Goal: Task Accomplishment & Management: Complete application form

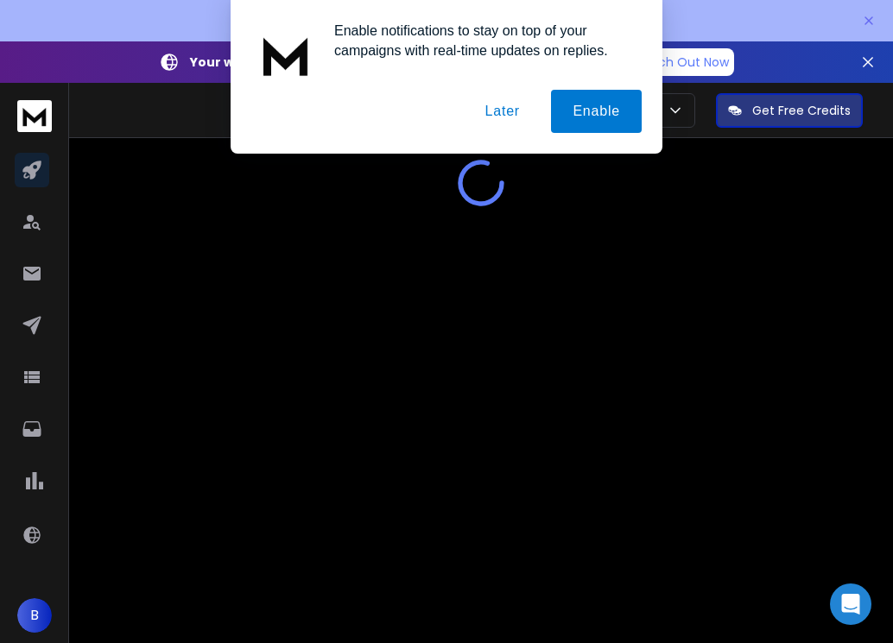
click at [505, 113] on button "Later" at bounding box center [502, 111] width 78 height 43
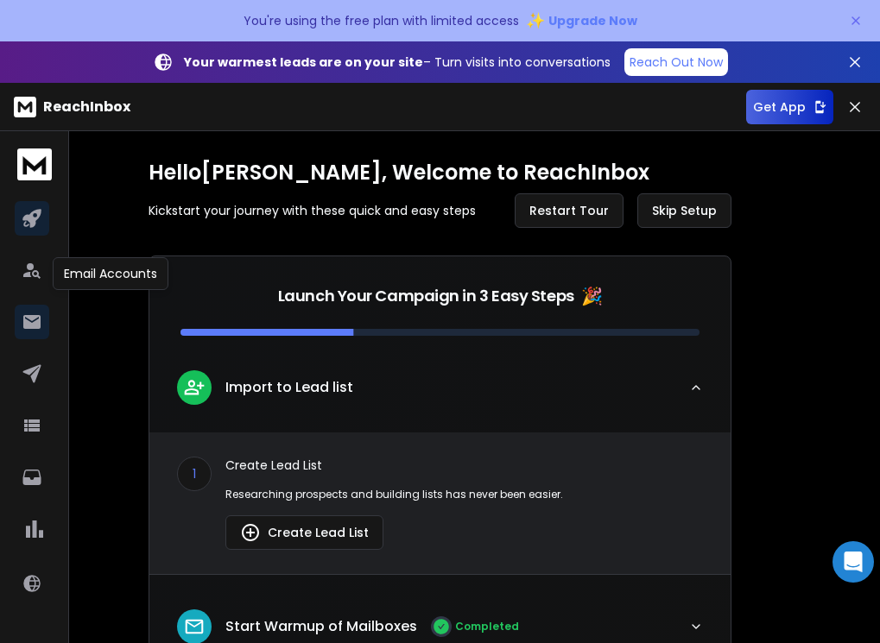
click at [29, 315] on icon at bounding box center [31, 322] width 17 height 14
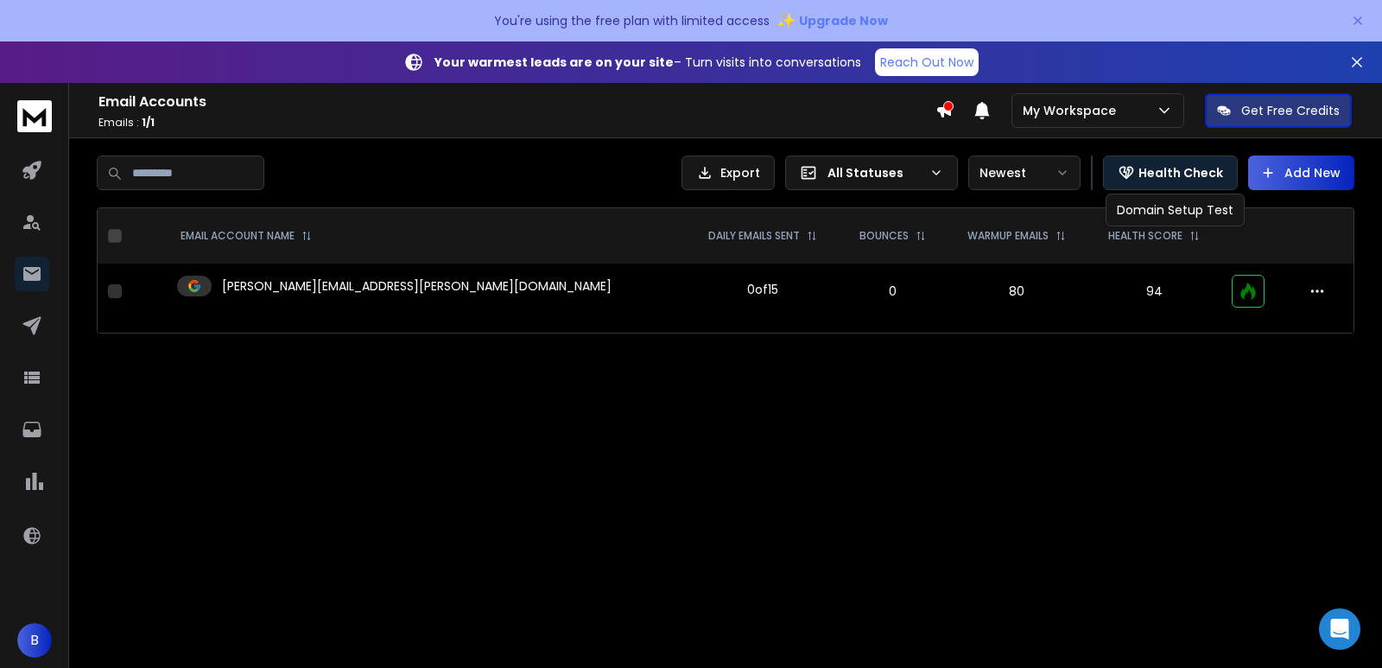
click at [892, 184] on button "Health Check" at bounding box center [1170, 172] width 135 height 35
click at [892, 173] on div "Health Check" at bounding box center [1170, 172] width 105 height 17
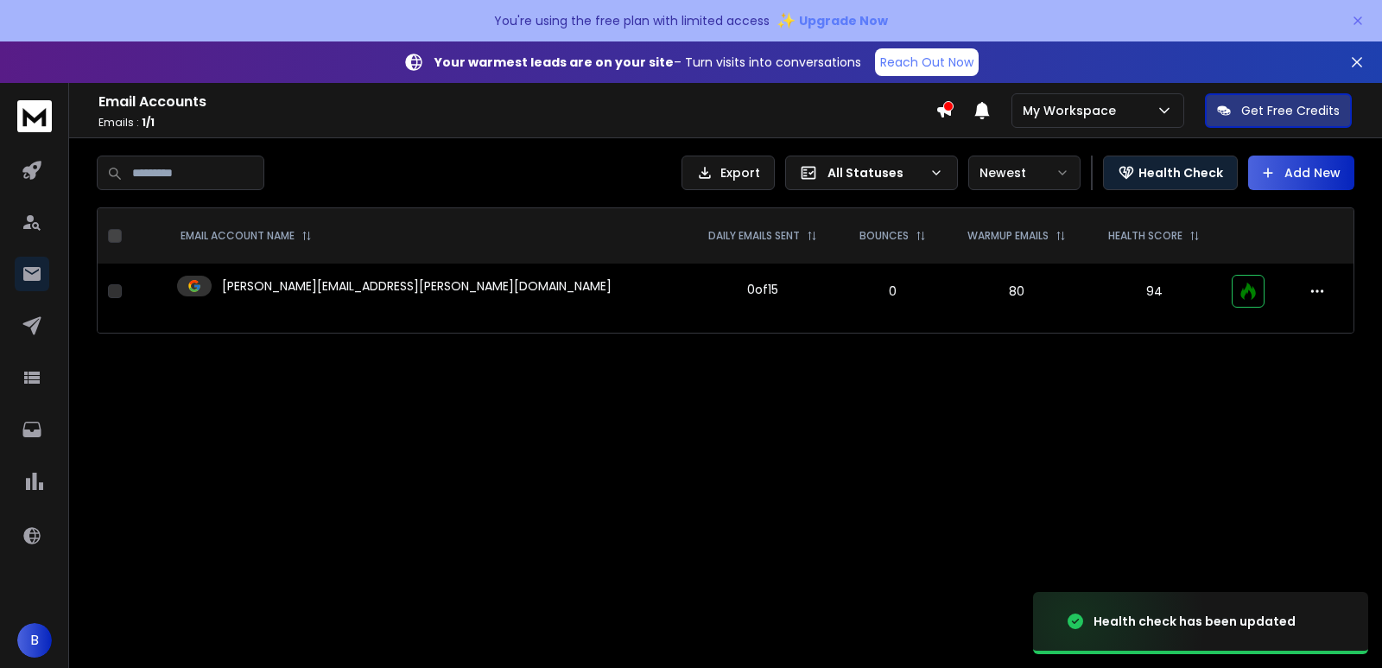
click at [353, 294] on p "[PERSON_NAME][EMAIL_ADDRESS][PERSON_NAME][DOMAIN_NAME]" at bounding box center [416, 285] width 389 height 17
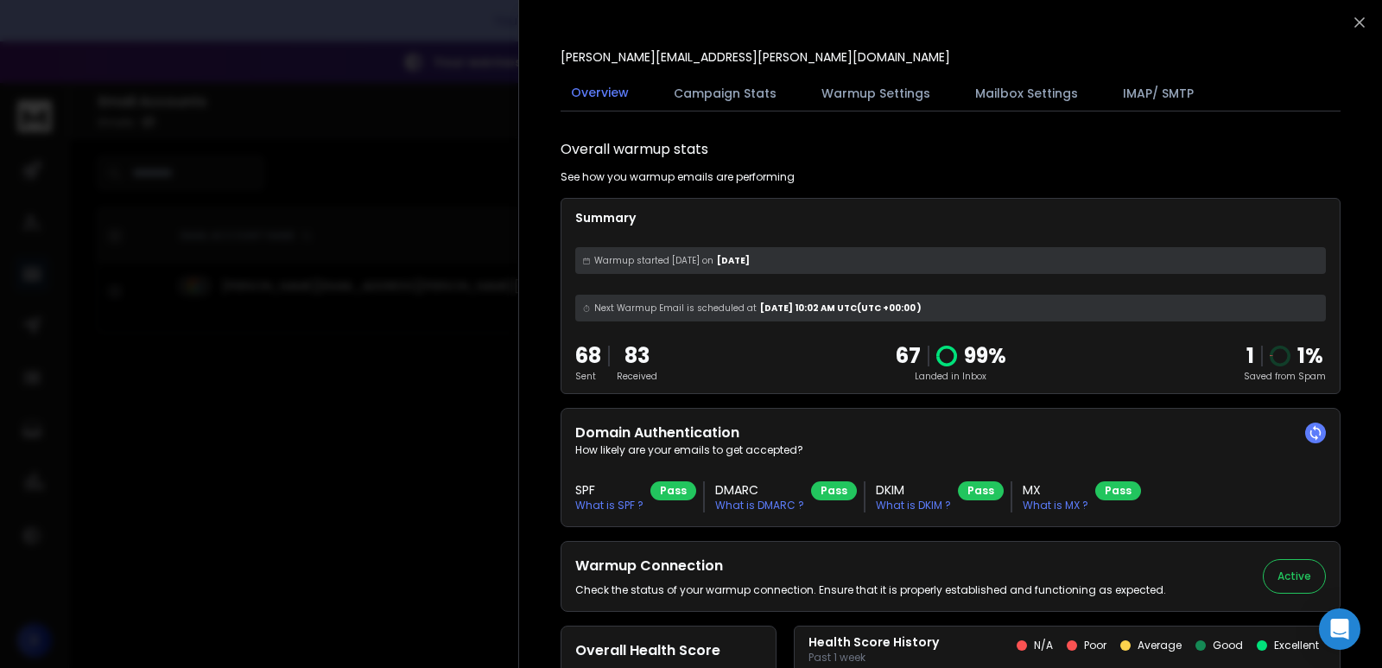
click at [852, 82] on button "Warmup Settings" at bounding box center [876, 93] width 130 height 38
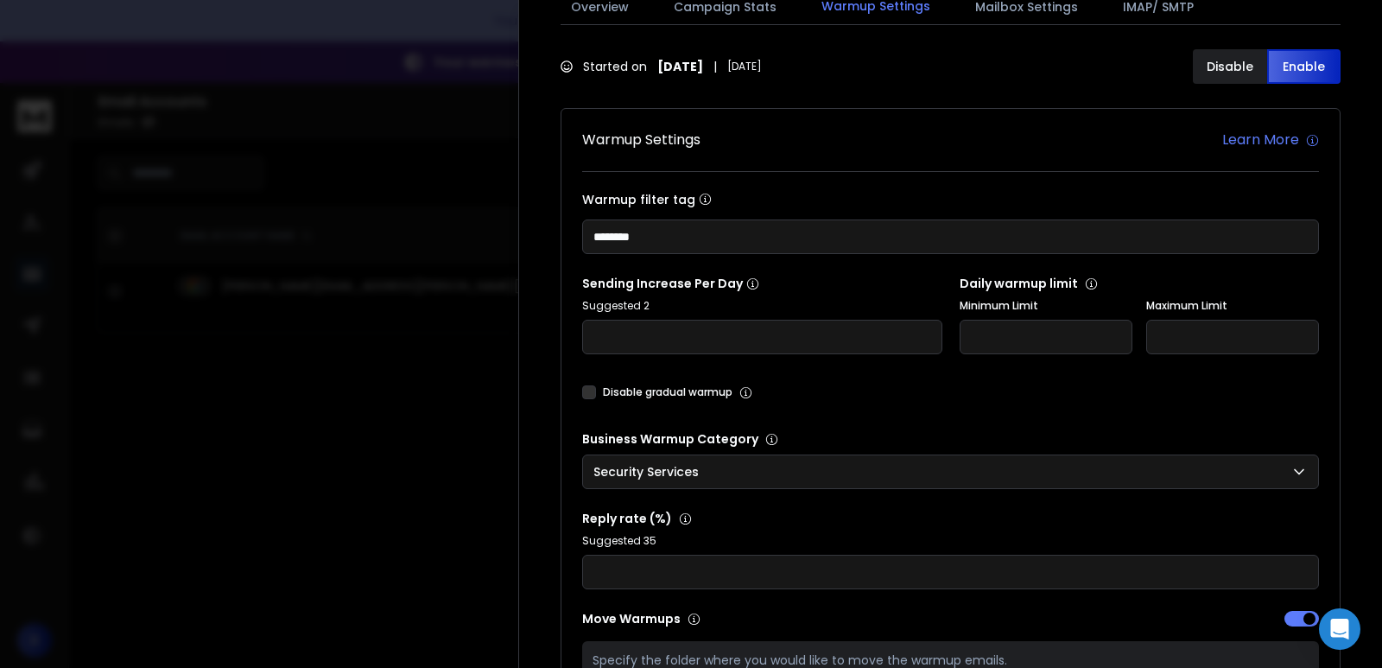
scroll to position [345, 0]
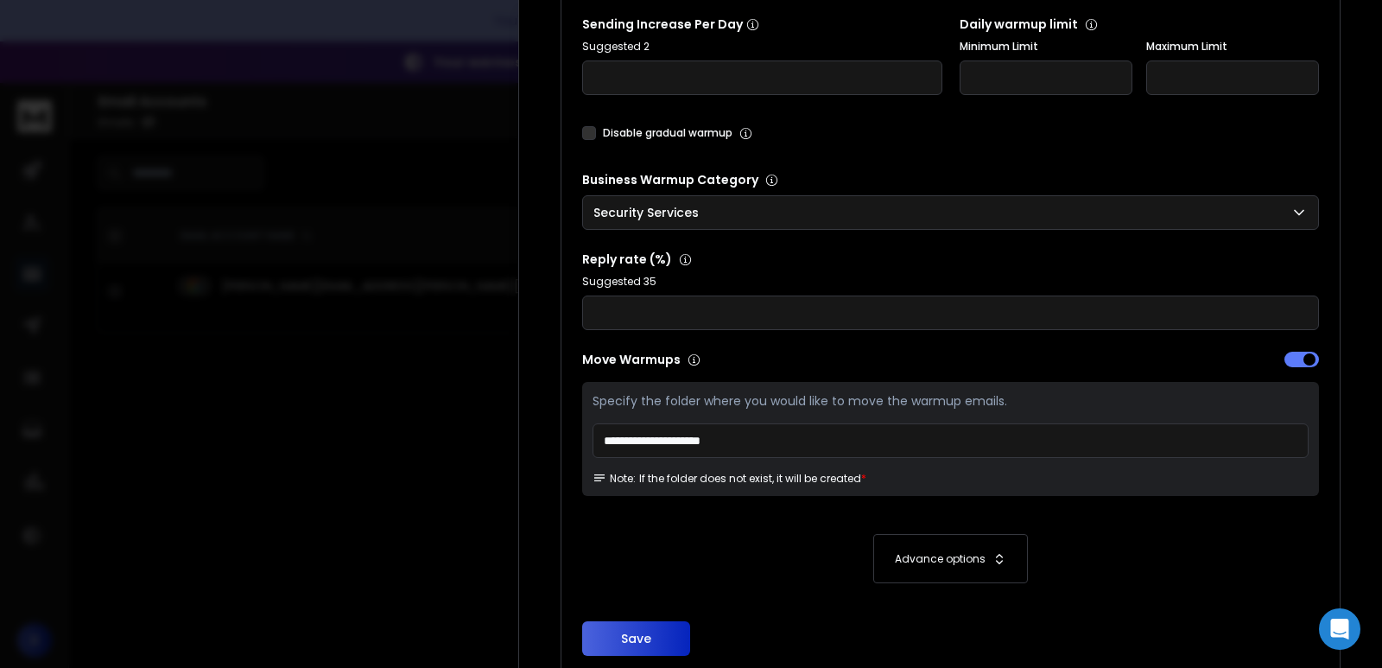
click at [892, 561] on p "Advance options" at bounding box center [940, 559] width 91 height 14
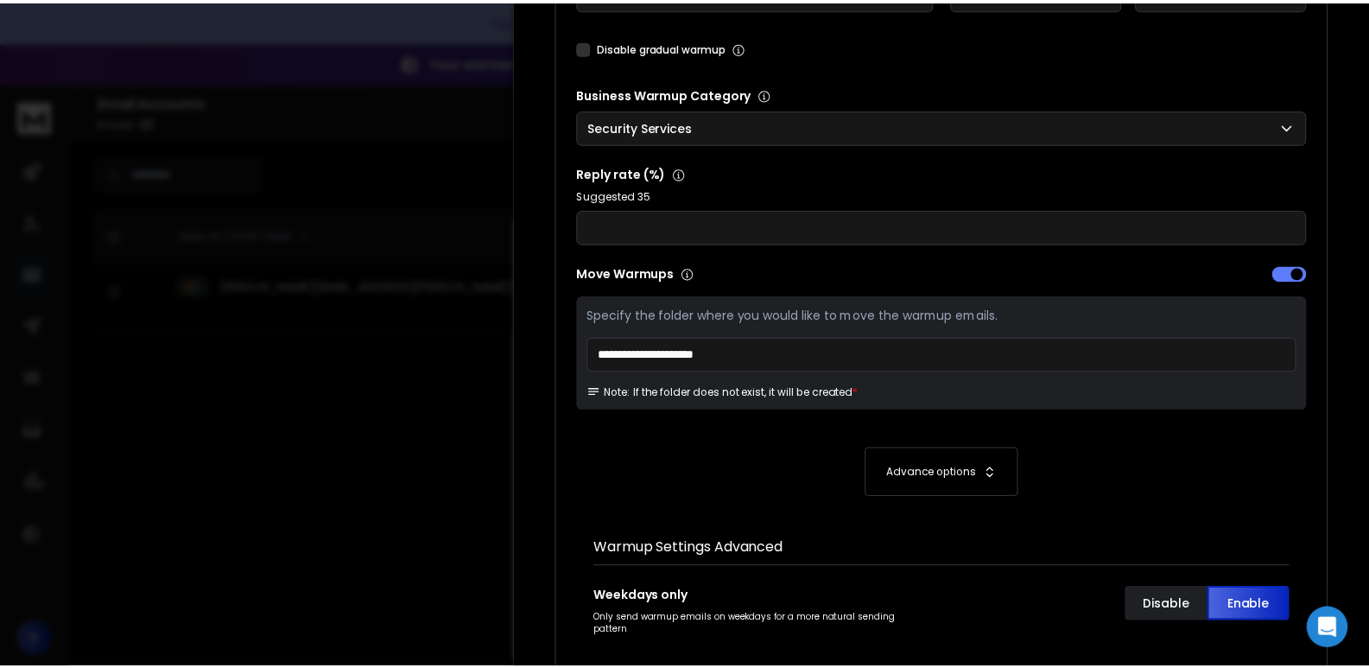
scroll to position [0, 0]
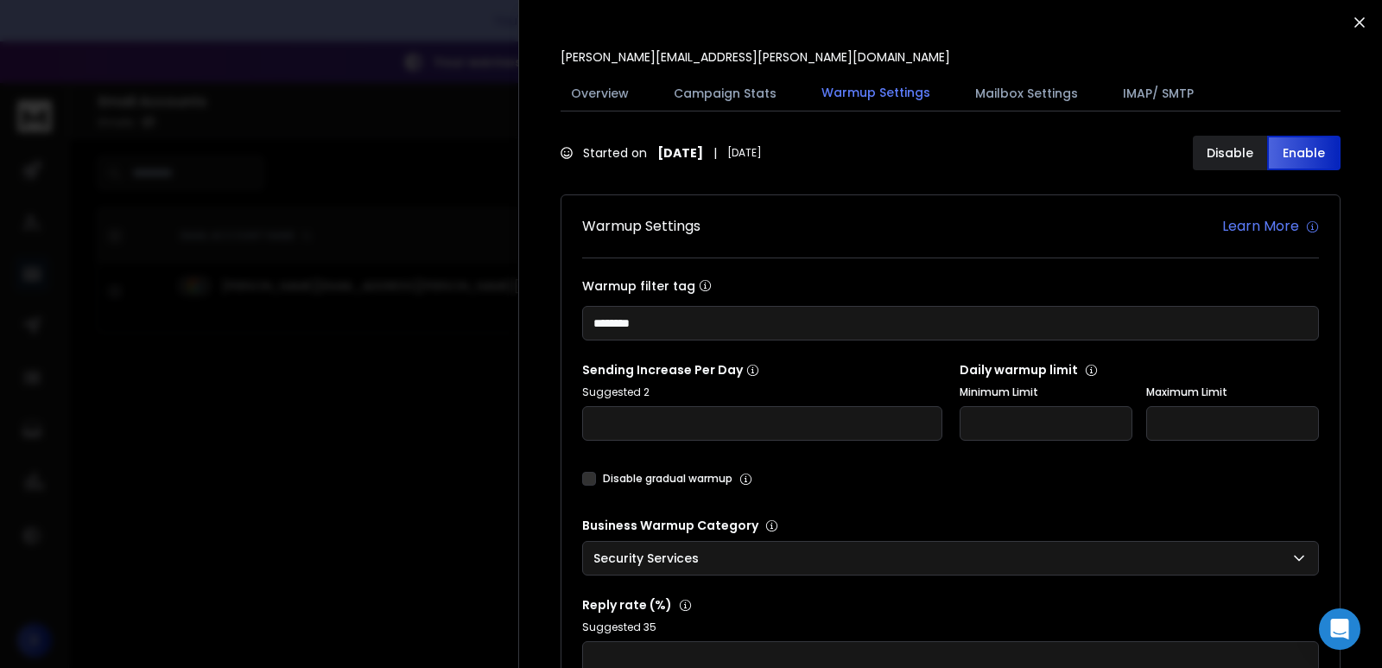
click at [892, 24] on icon "button" at bounding box center [1359, 22] width 17 height 17
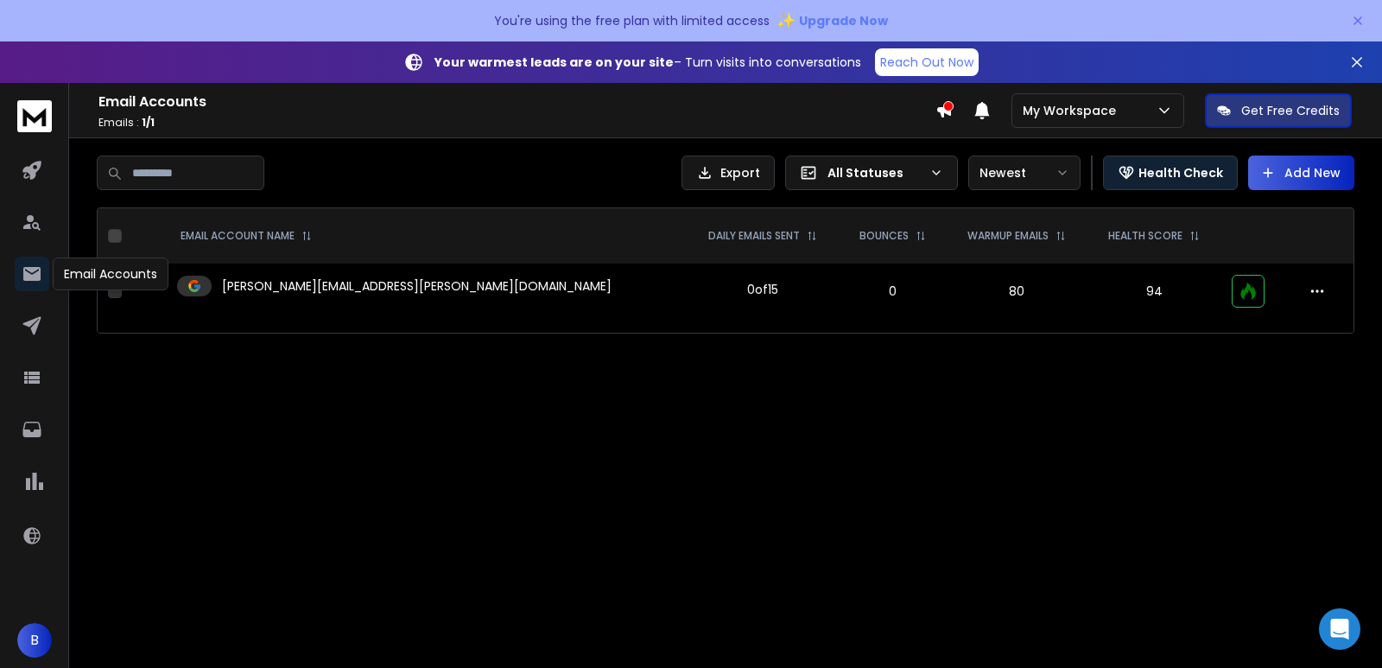
click at [27, 279] on icon at bounding box center [31, 274] width 17 height 14
click at [30, 326] on icon at bounding box center [31, 325] width 18 height 18
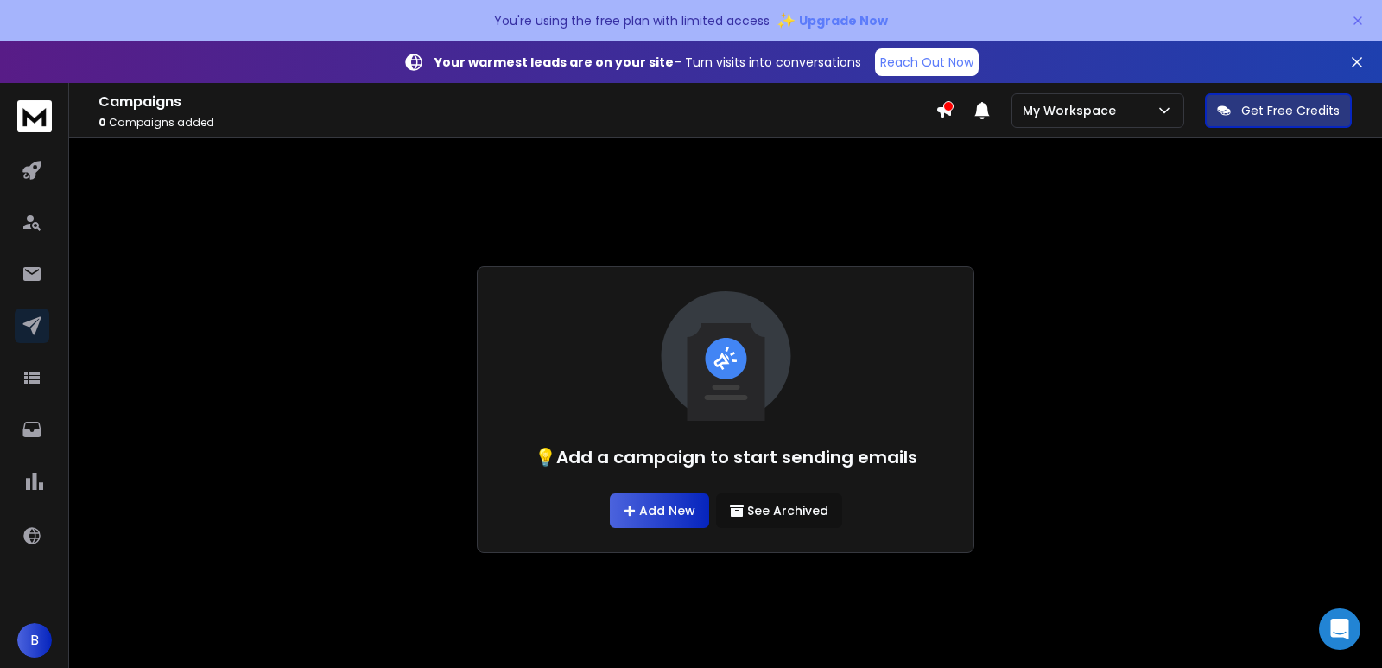
click at [667, 519] on link "Add New" at bounding box center [659, 510] width 99 height 35
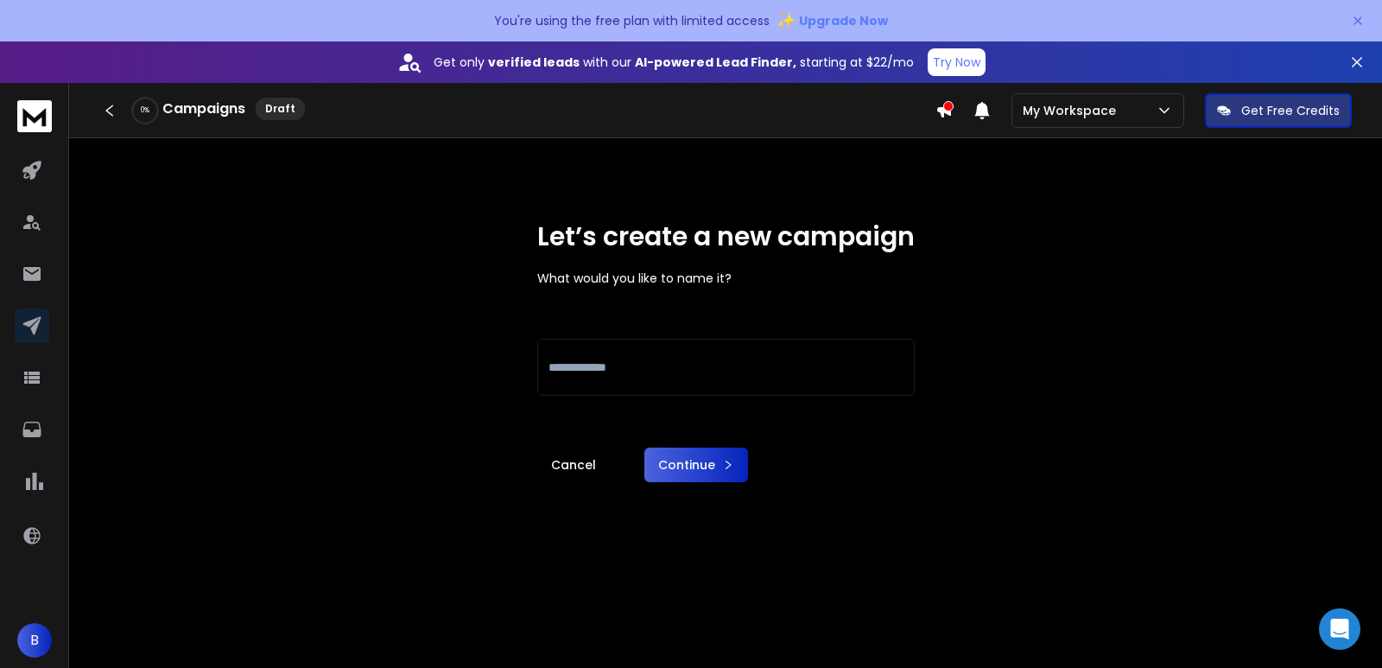
click at [598, 370] on input at bounding box center [725, 367] width 377 height 57
type input "*******"
click at [663, 465] on button "Continue" at bounding box center [696, 464] width 104 height 35
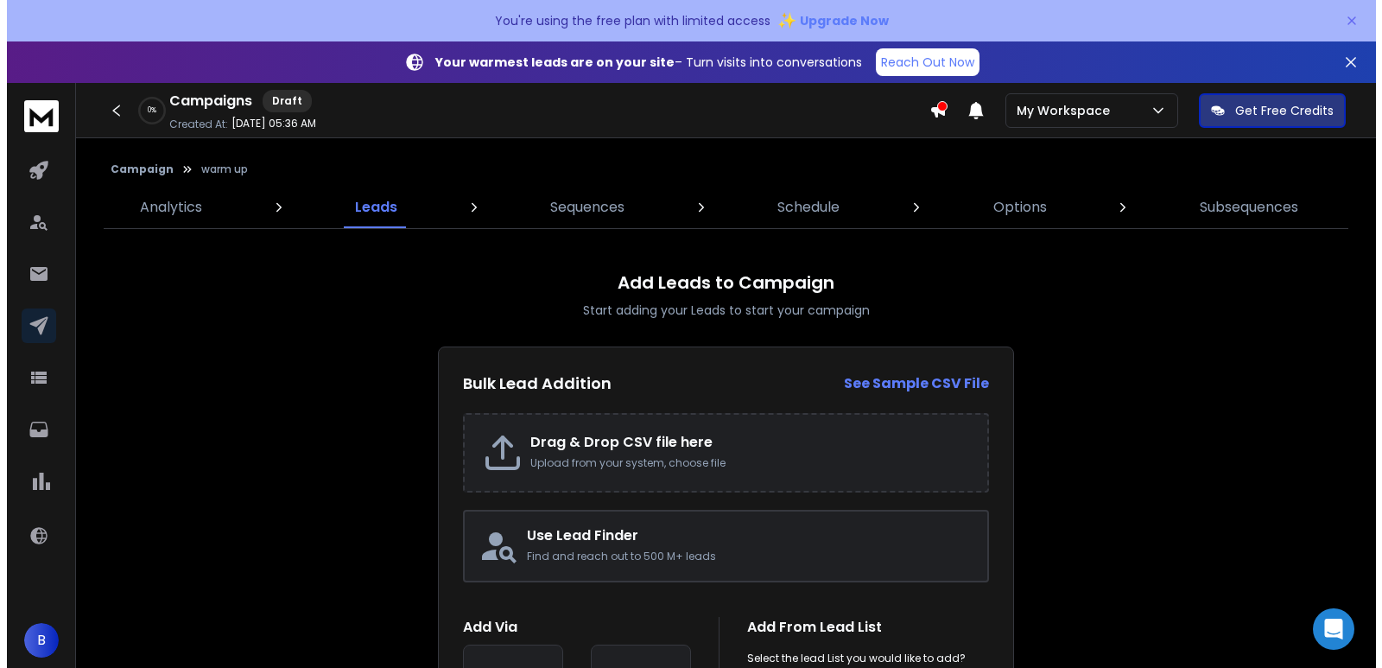
scroll to position [159, 0]
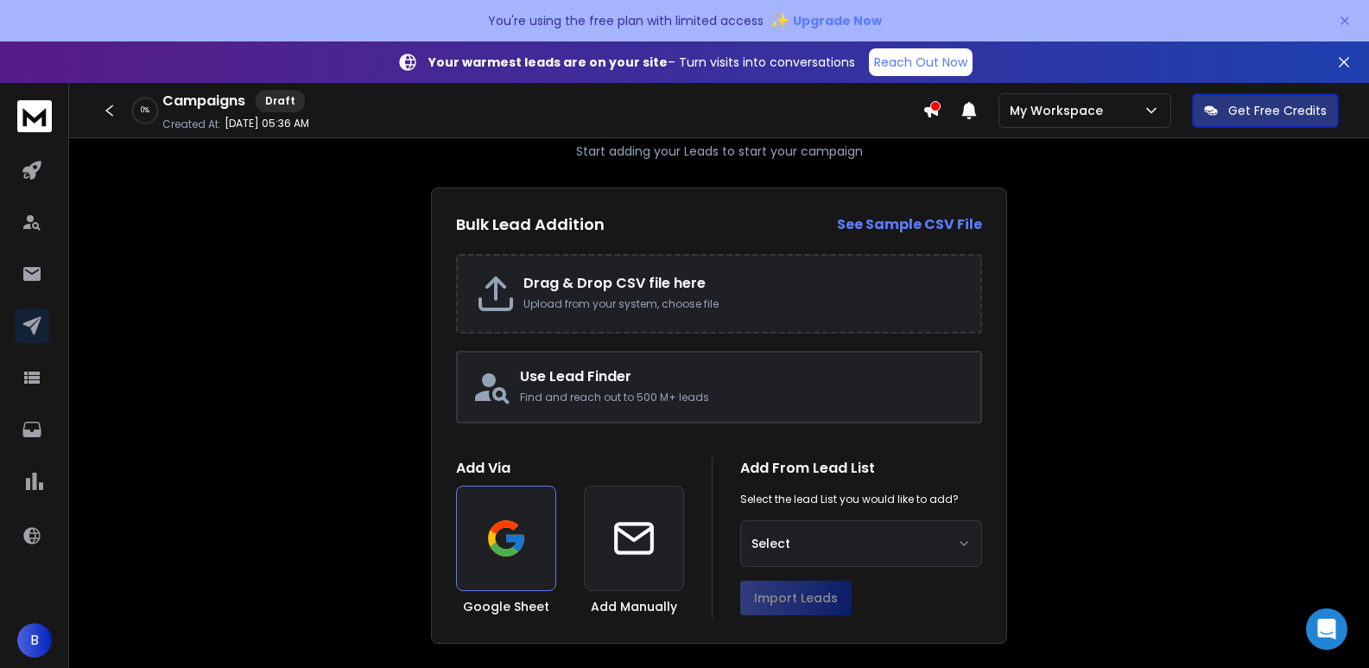
click at [527, 529] on icon at bounding box center [505, 538] width 43 height 52
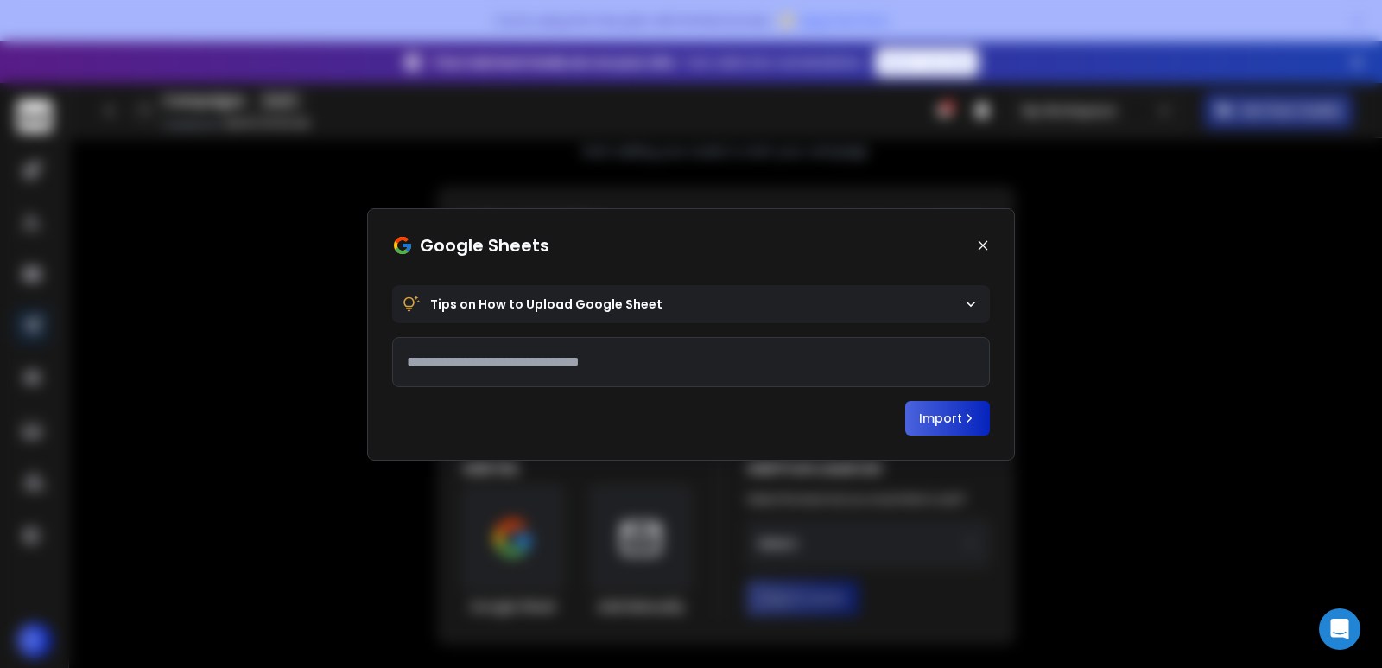
click at [520, 367] on input at bounding box center [691, 362] width 598 height 50
paste input "**********"
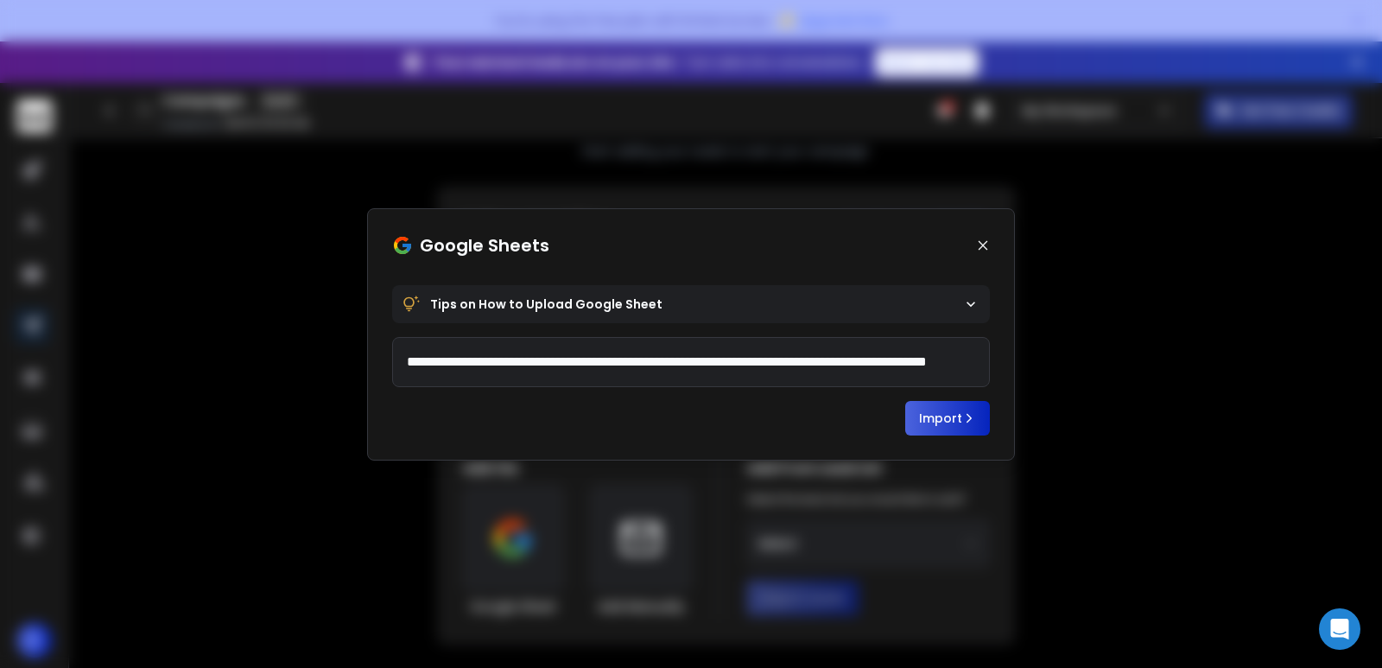
scroll to position [0, 203]
type input "**********"
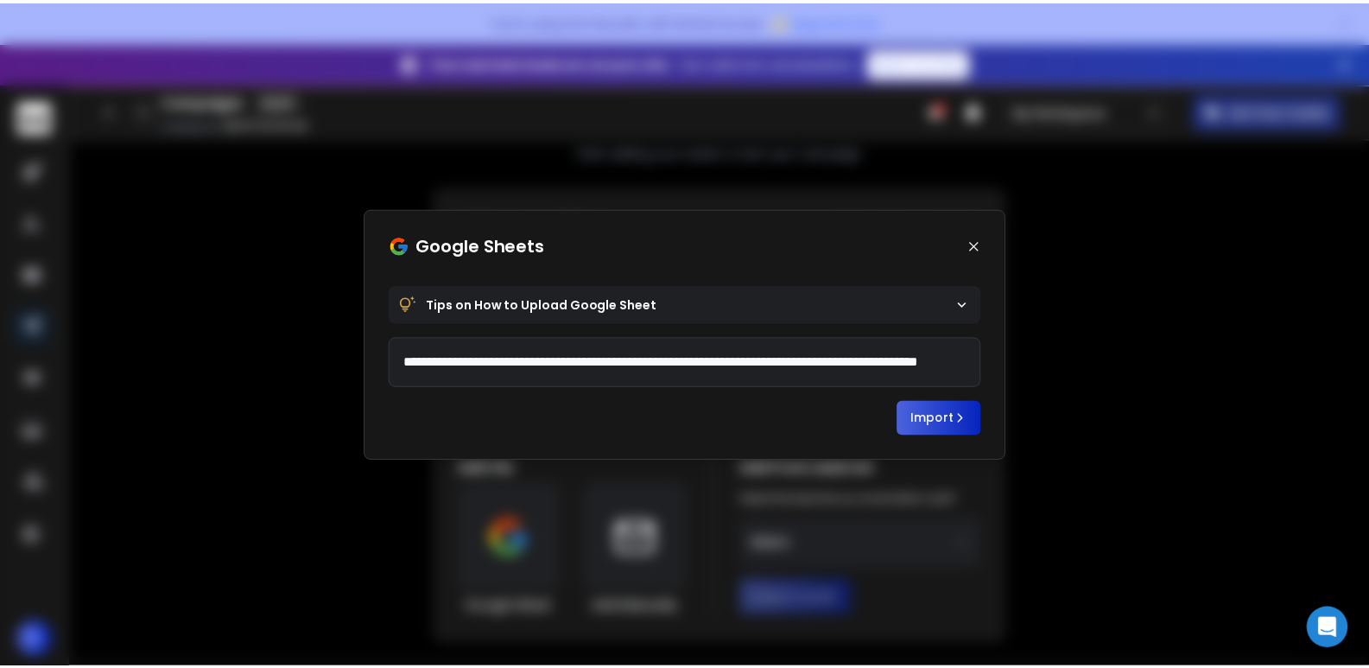
scroll to position [0, 0]
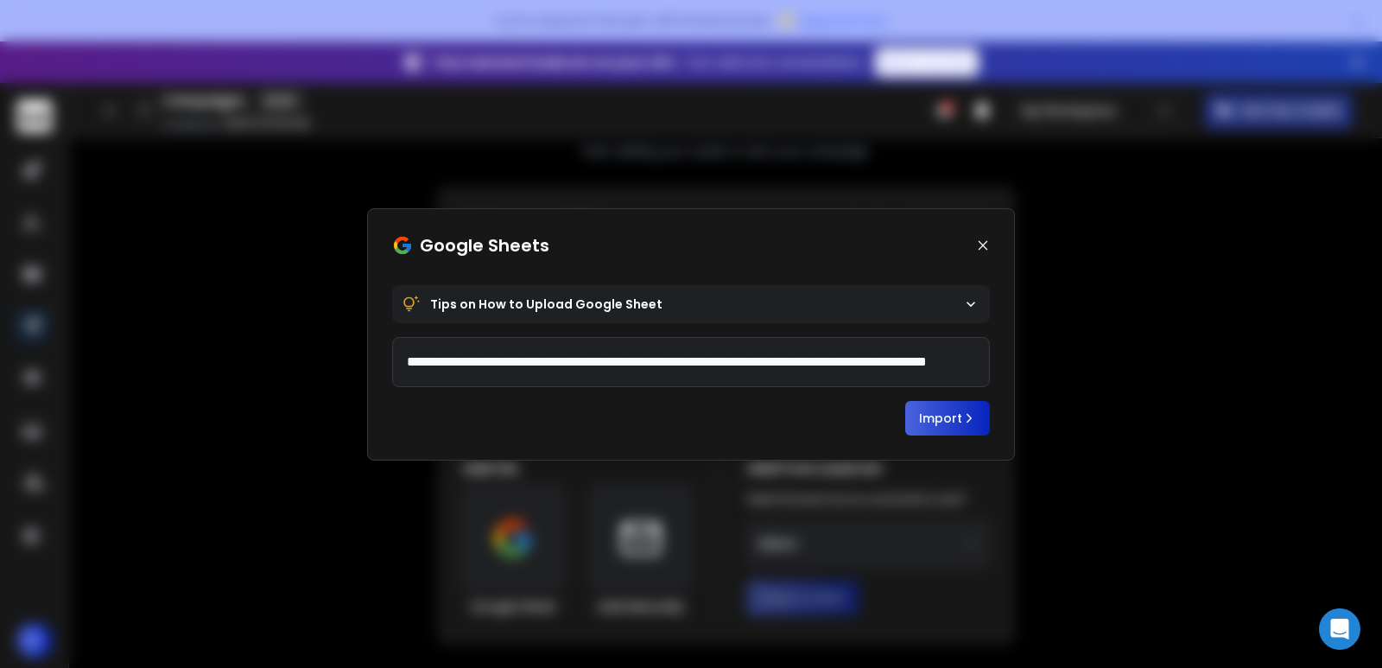
click at [892, 418] on button "Import" at bounding box center [947, 418] width 85 height 35
click at [862, 483] on div "**********" at bounding box center [691, 334] width 1382 height 668
click at [892, 431] on button "Import" at bounding box center [947, 418] width 85 height 35
click at [892, 426] on div "Import" at bounding box center [691, 418] width 598 height 35
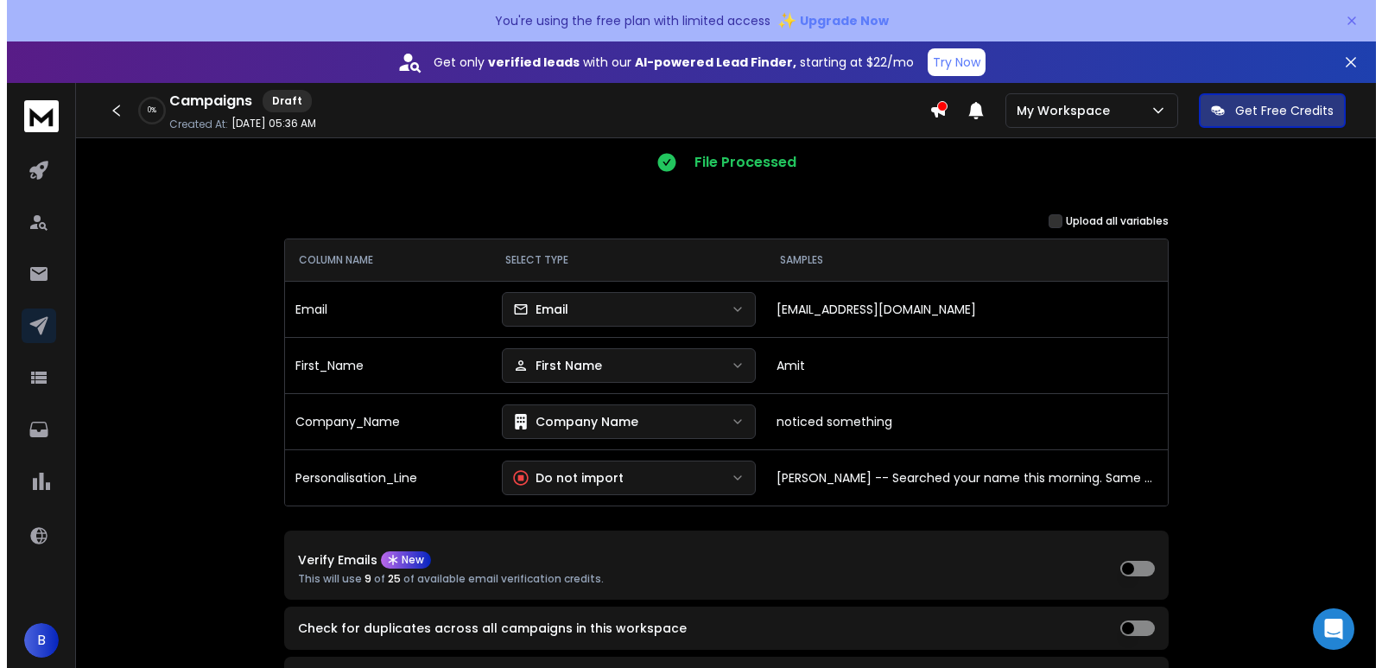
scroll to position [259, 0]
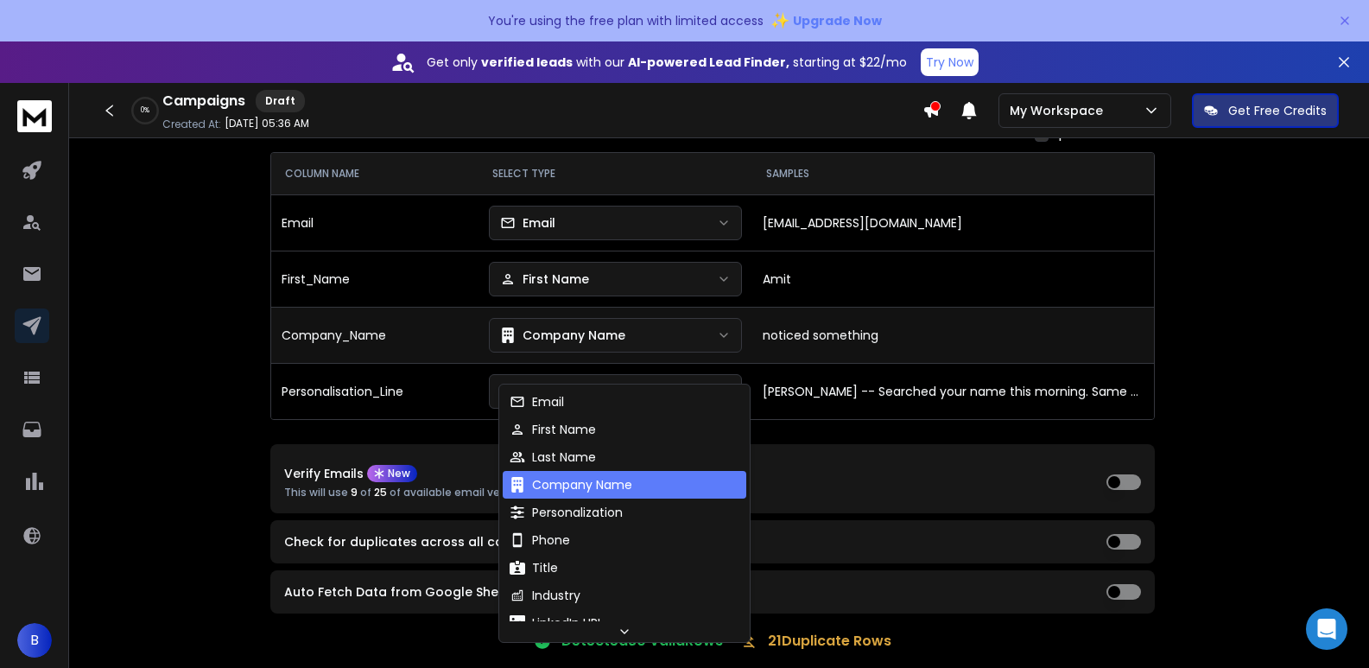
click at [717, 352] on button "Company Name" at bounding box center [616, 335] width 254 height 35
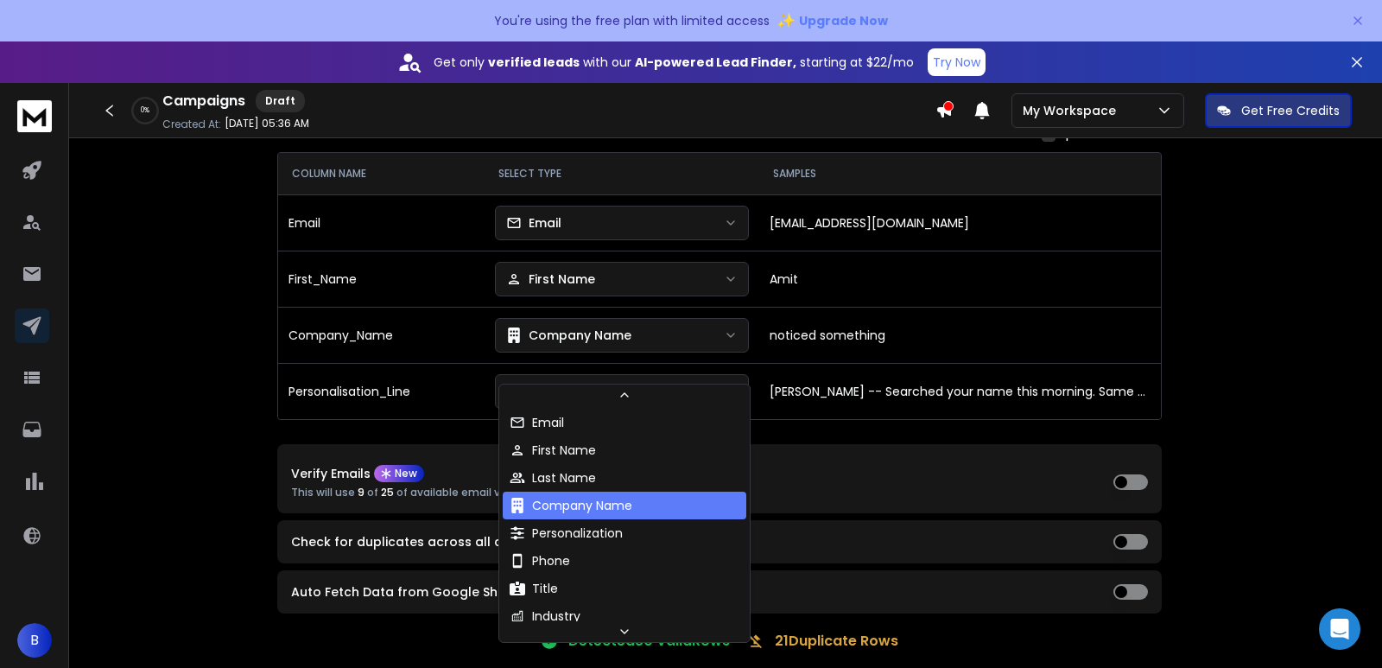
scroll to position [86, 0]
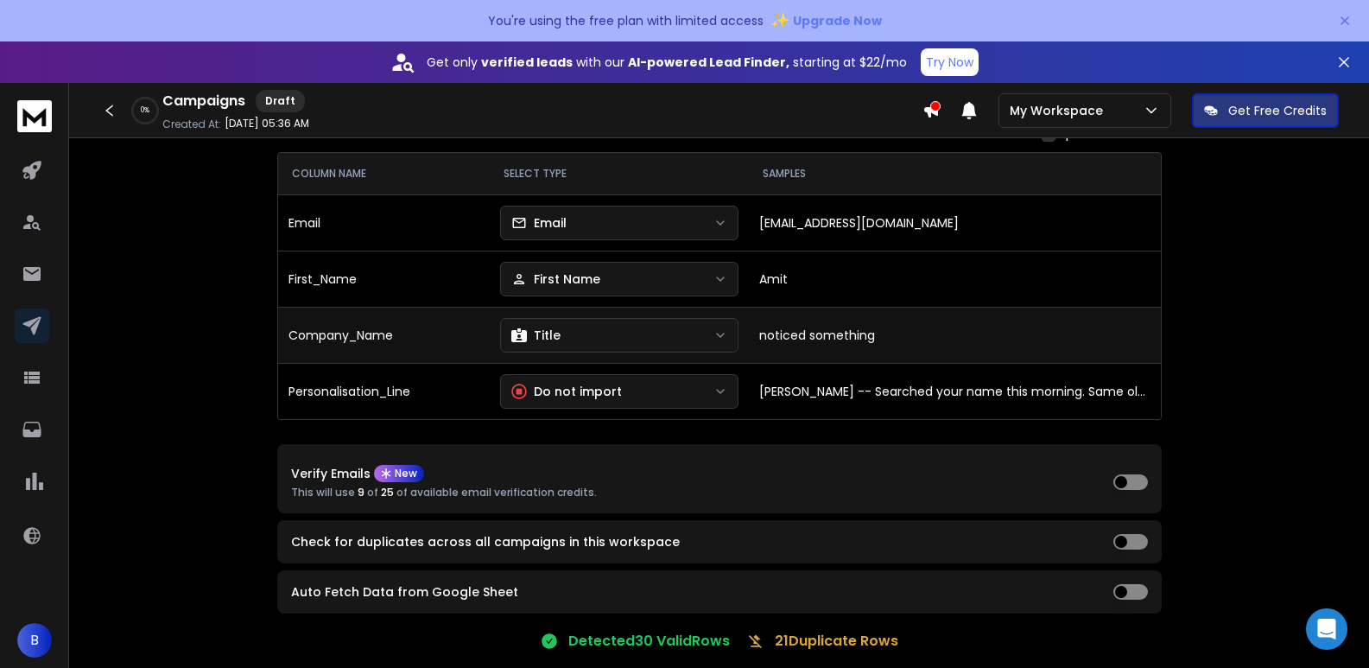
click at [708, 352] on button "Title" at bounding box center [619, 335] width 239 height 35
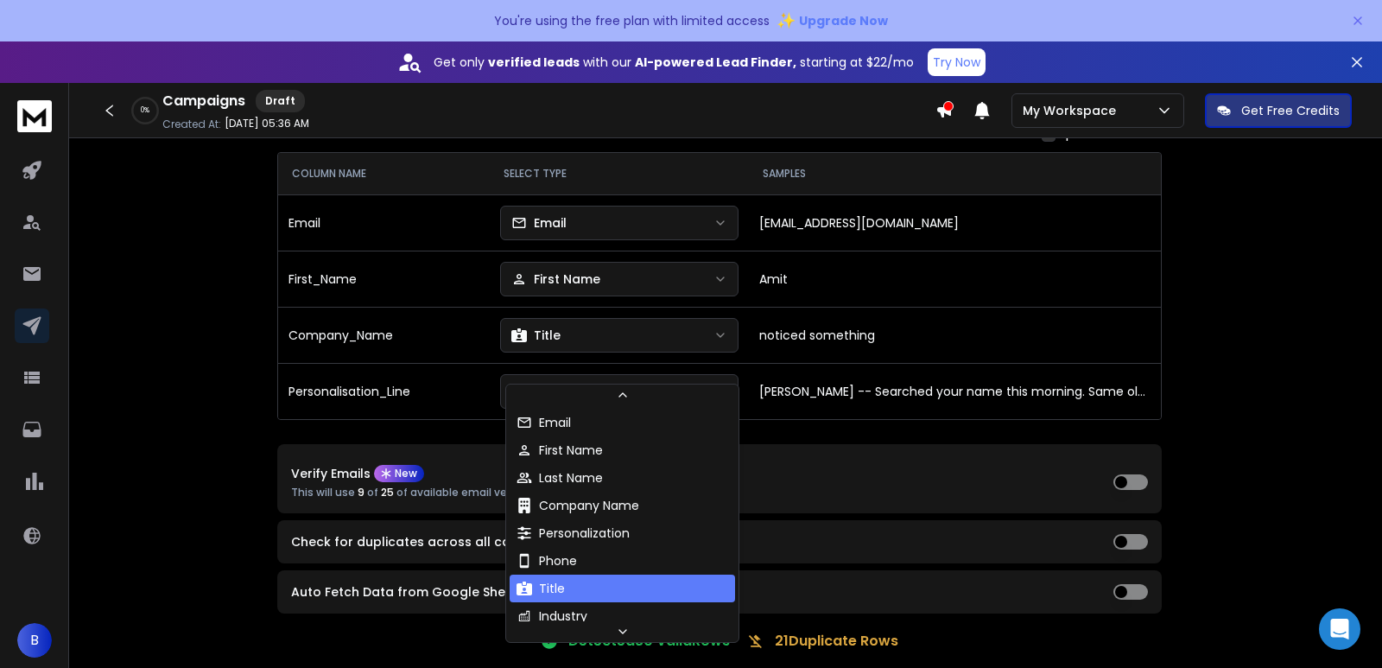
scroll to position [157, 0]
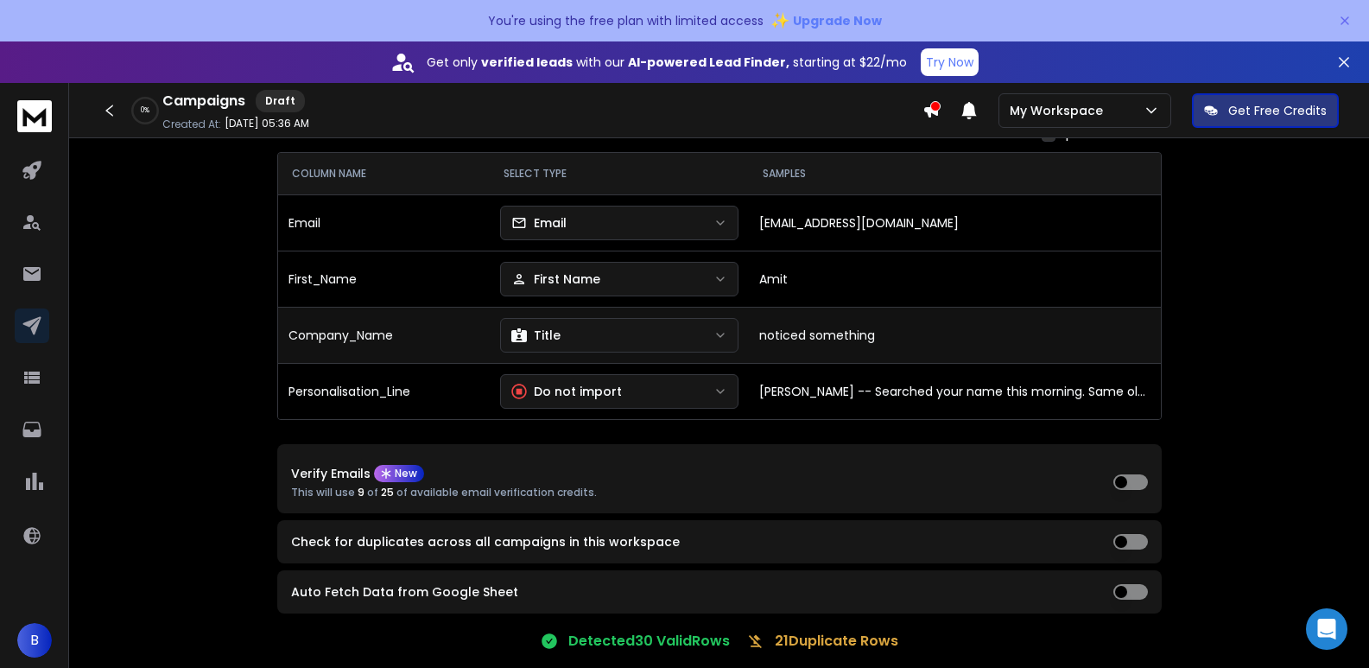
click at [717, 342] on icon "button" at bounding box center [720, 335] width 14 height 14
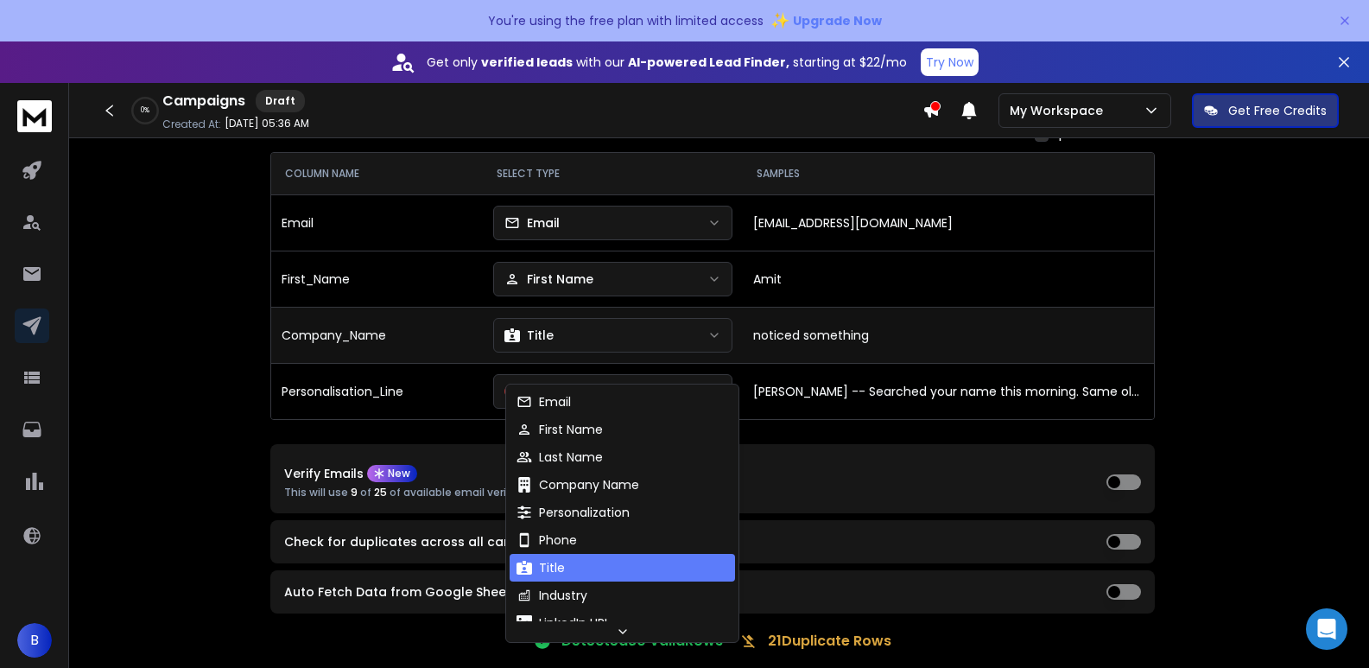
click at [712, 342] on icon "button" at bounding box center [714, 335] width 14 height 14
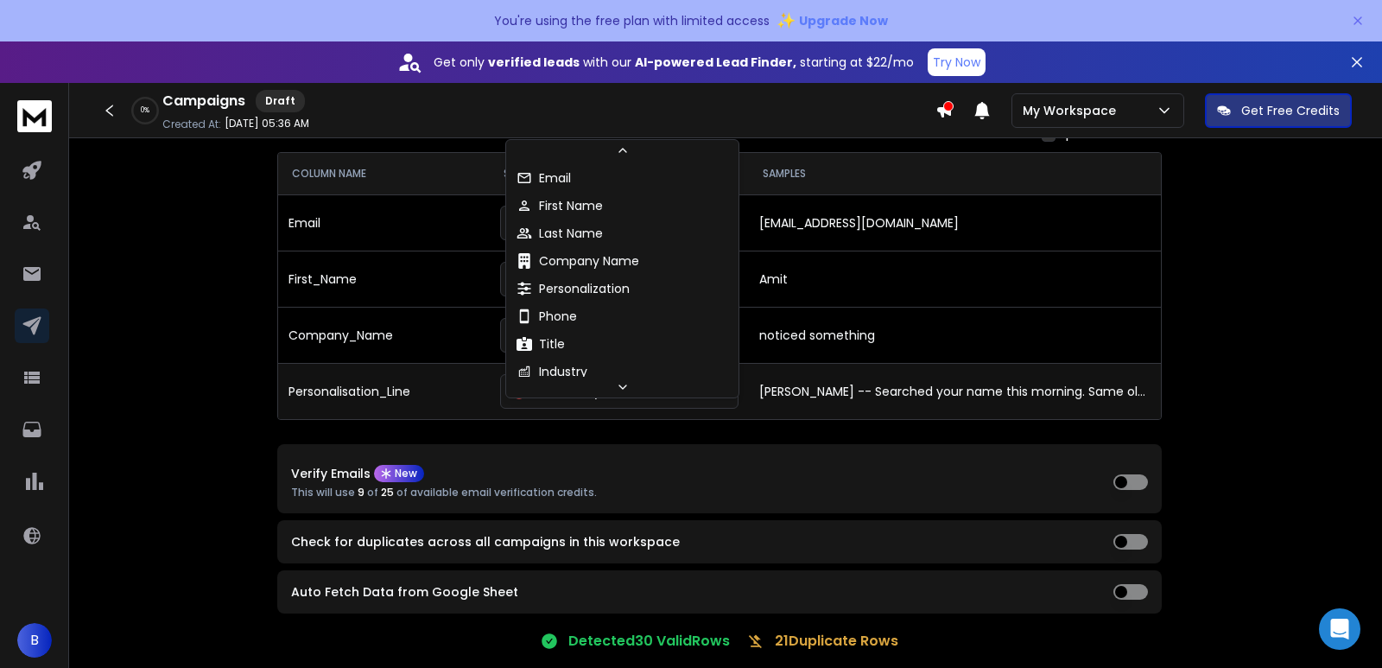
scroll to position [174, 0]
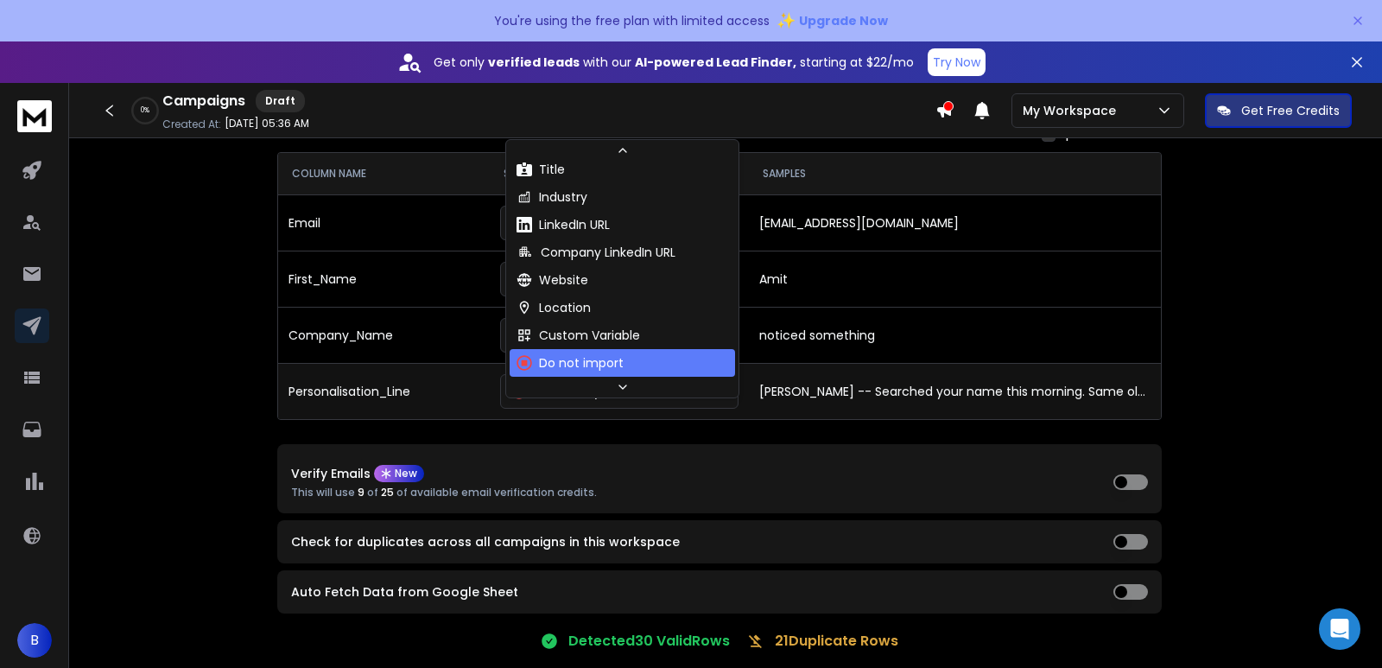
click at [710, 408] on button "Do not import" at bounding box center [619, 391] width 239 height 35
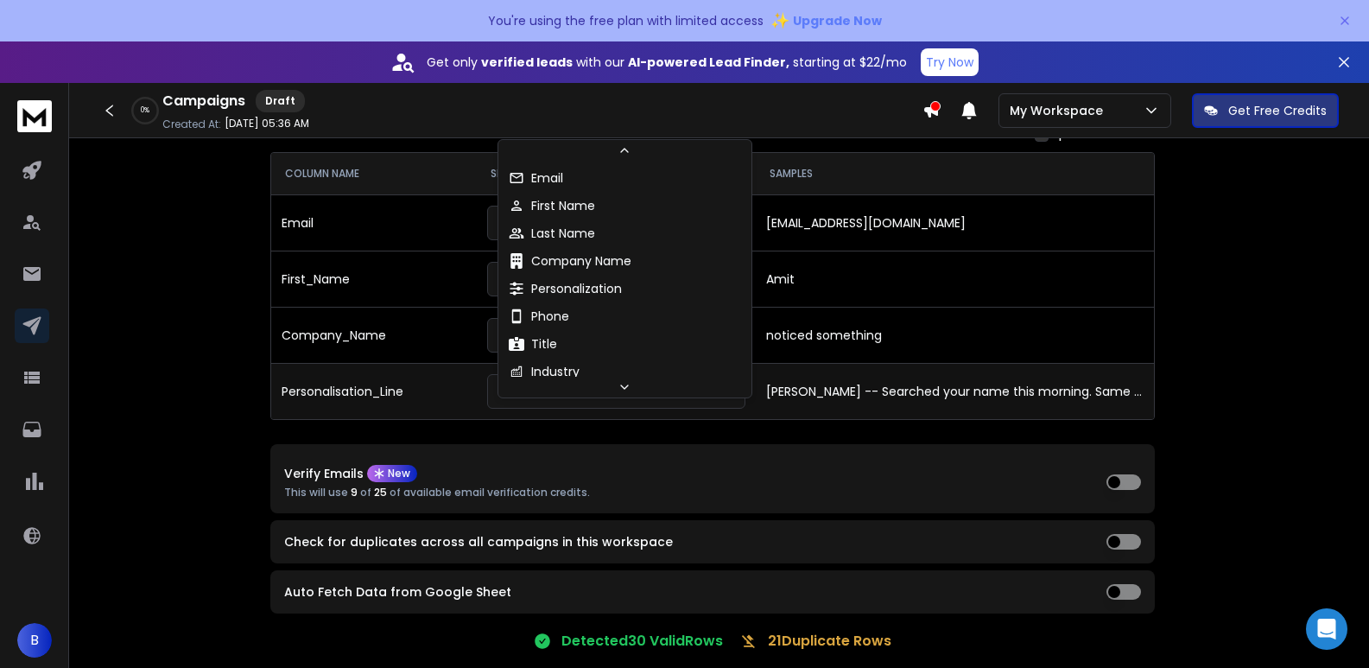
click at [716, 408] on button "Custom Variable" at bounding box center [616, 391] width 258 height 35
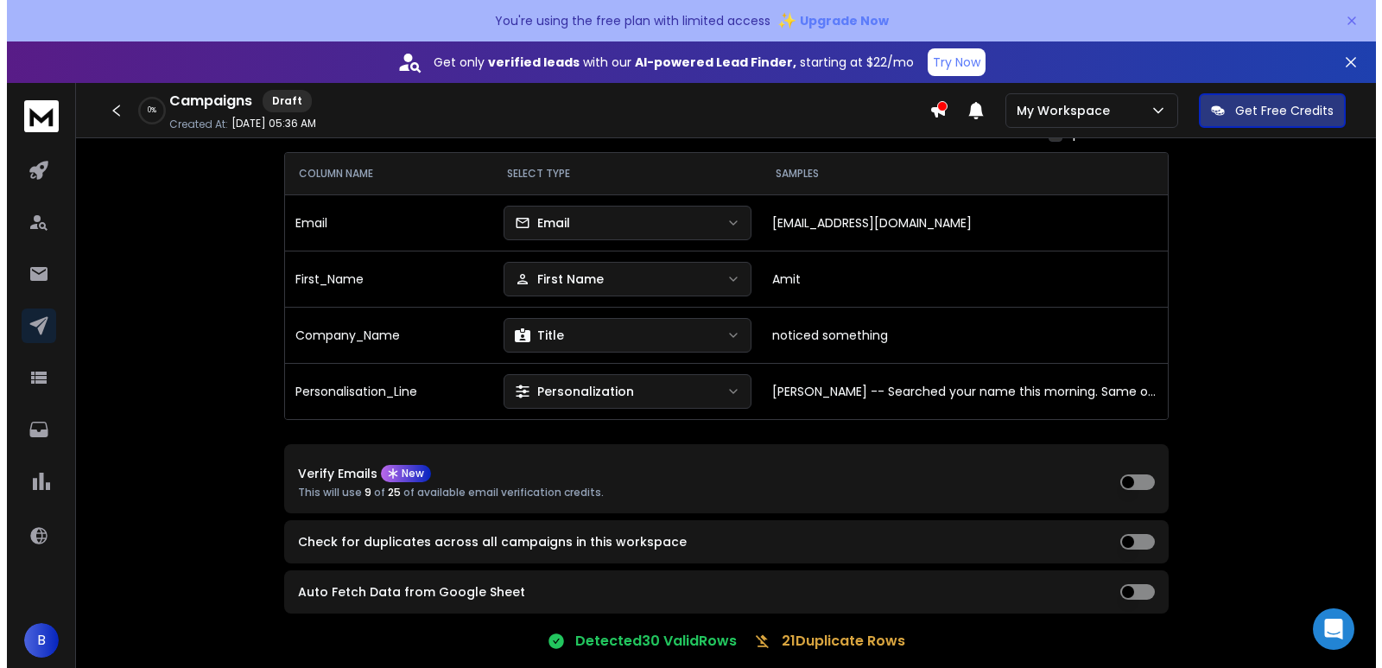
scroll to position [345, 0]
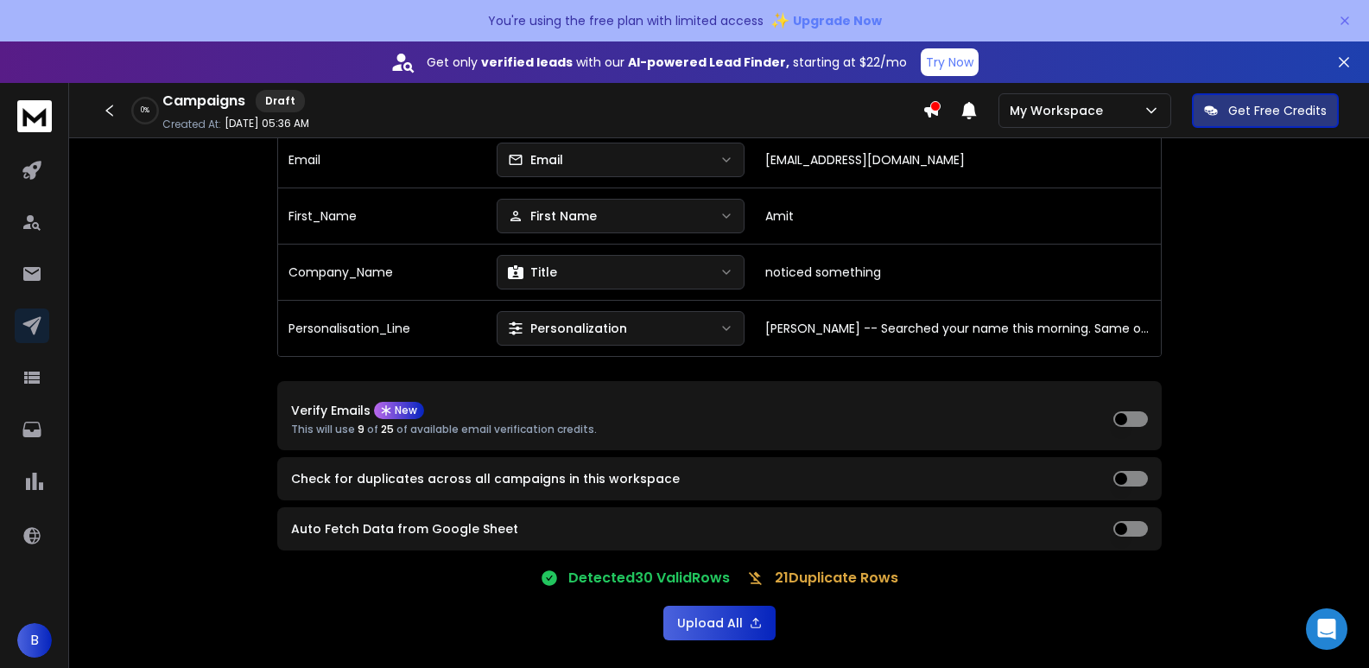
click at [725, 630] on button "Upload All" at bounding box center [719, 622] width 112 height 35
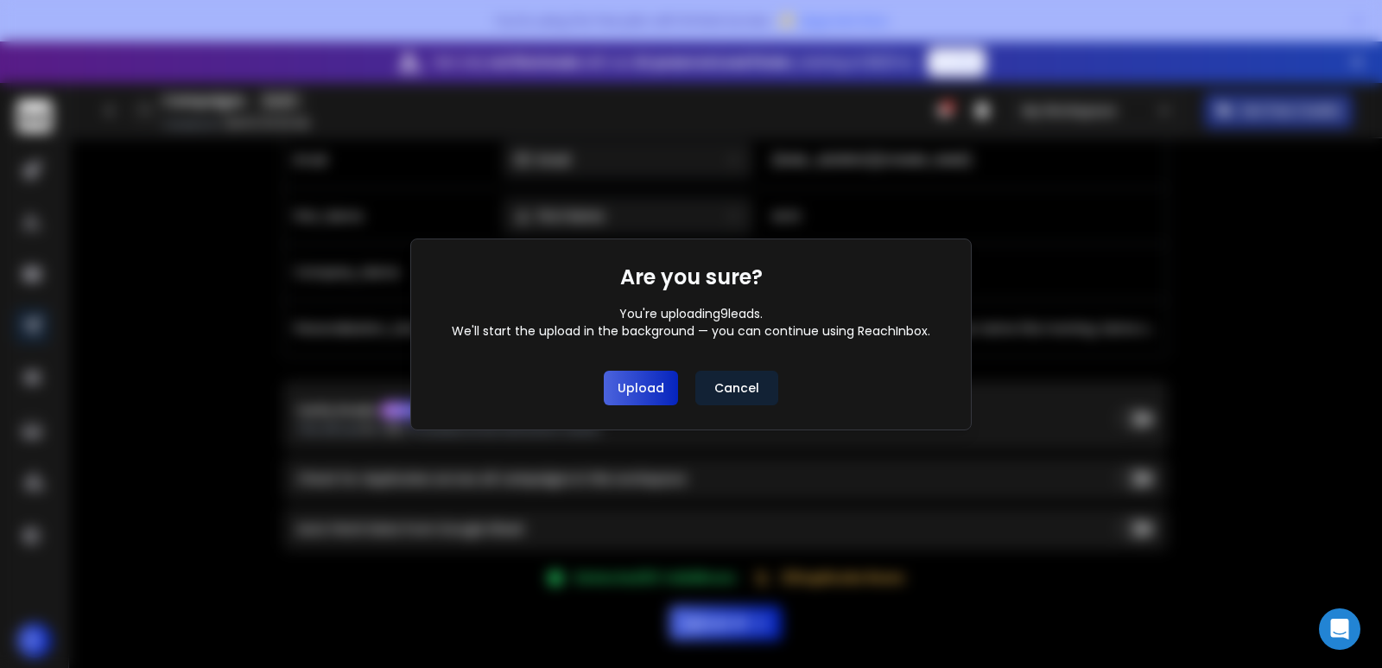
click at [642, 388] on button "Upload" at bounding box center [641, 387] width 74 height 35
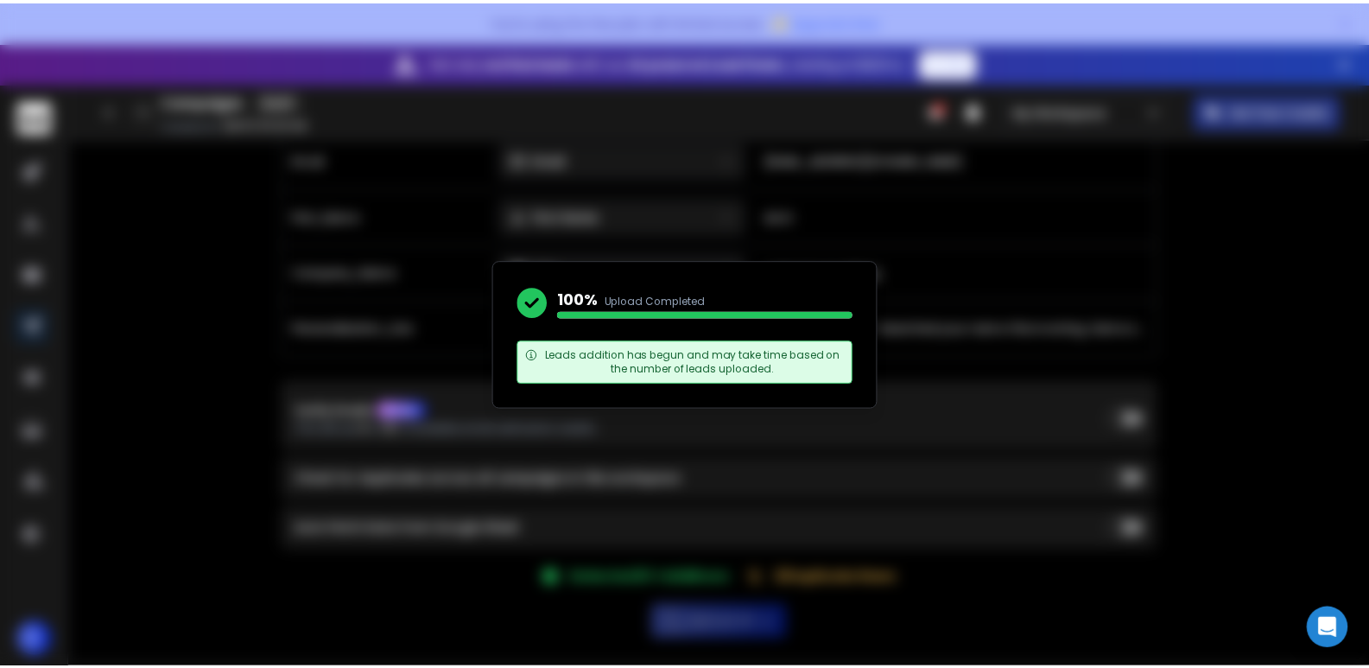
scroll to position [300, 0]
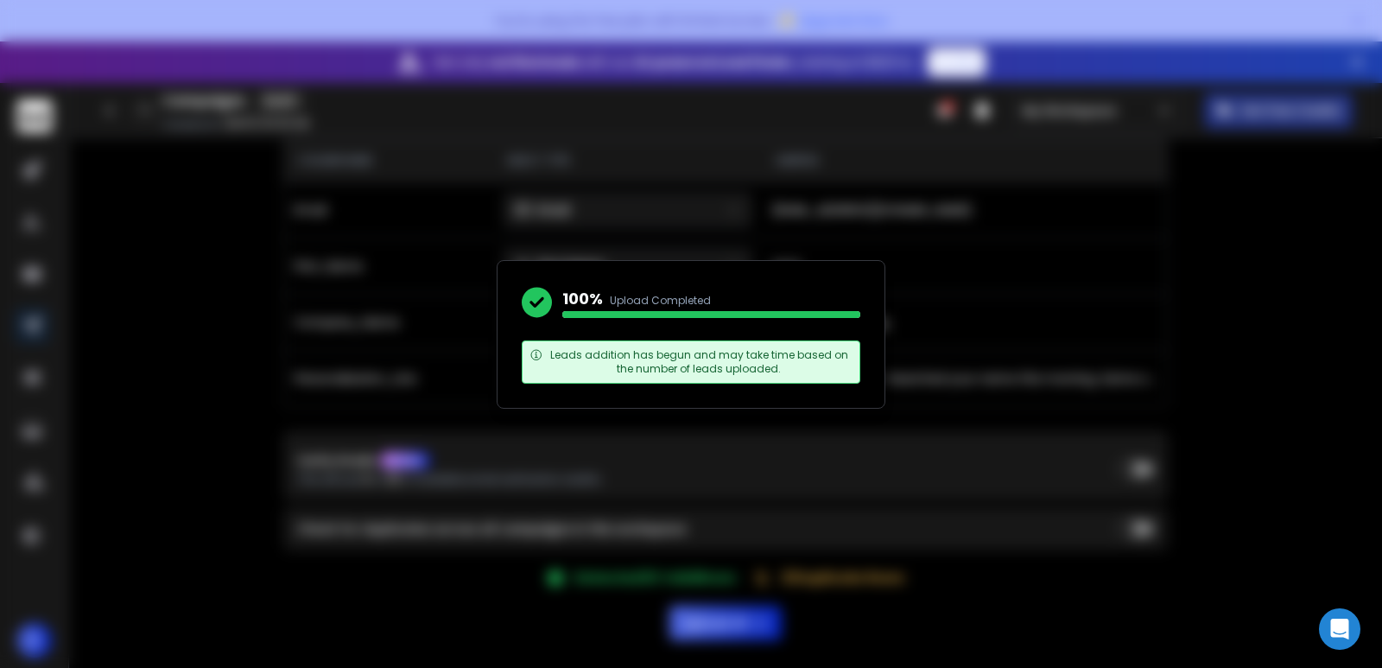
click at [729, 391] on div "100 % Upload Completed Leads addition has begun and may take time based on the …" at bounding box center [691, 334] width 389 height 149
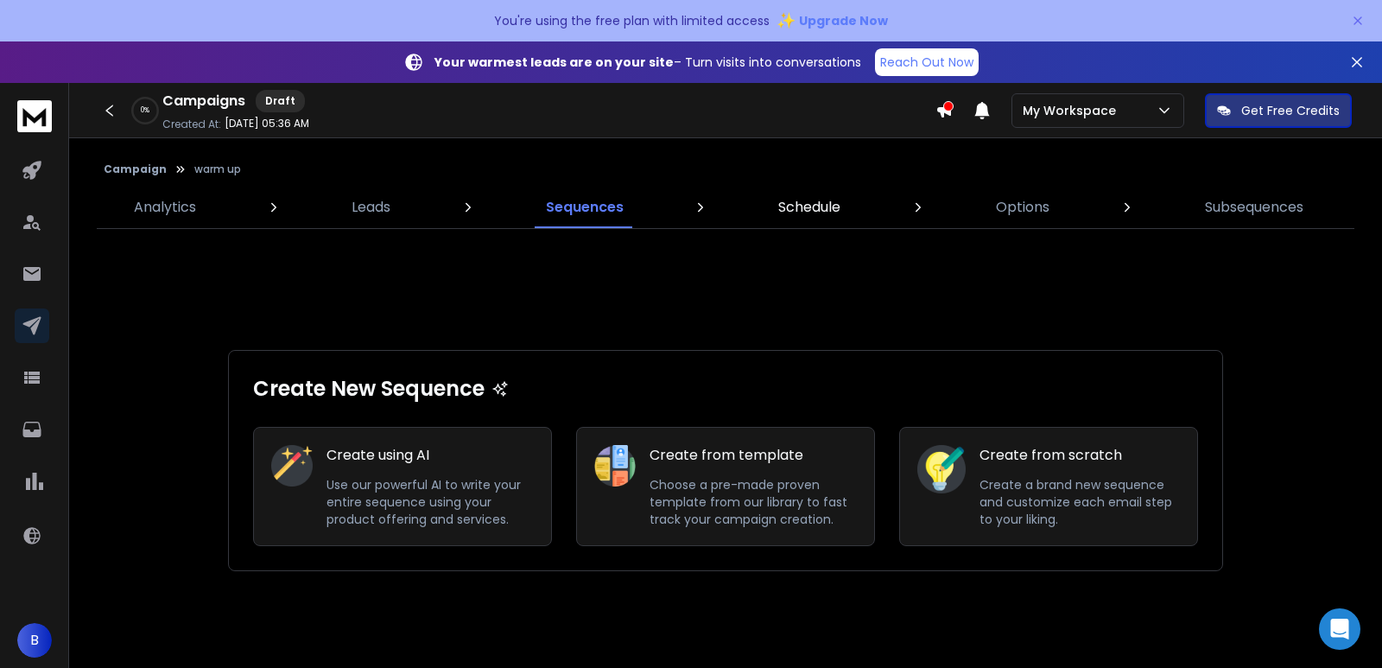
click at [798, 202] on p "Schedule" at bounding box center [809, 207] width 62 height 21
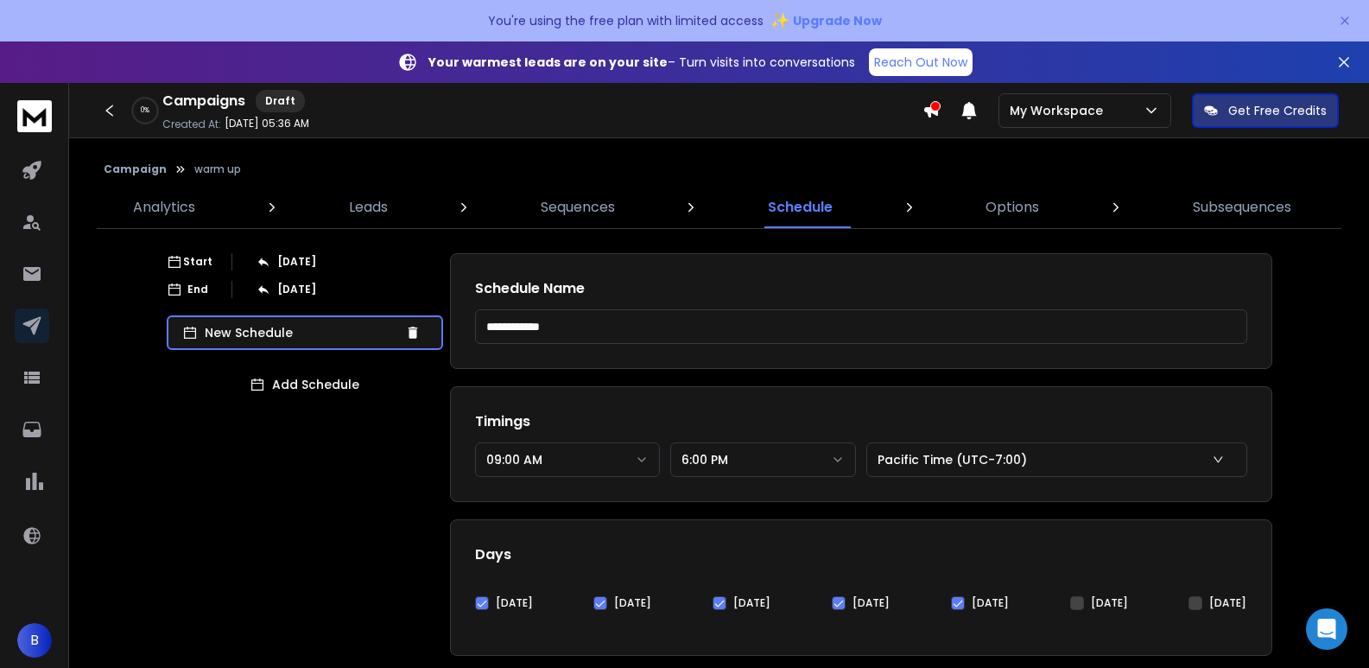
scroll to position [64, 0]
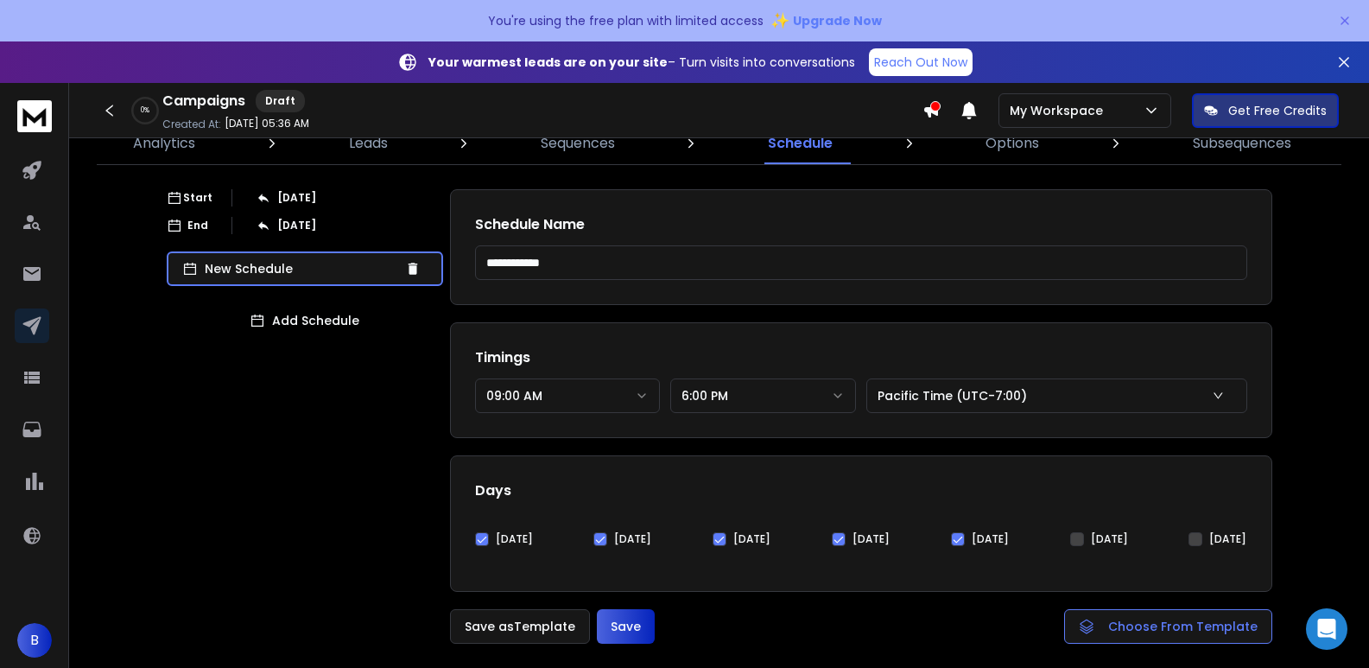
click at [617, 633] on button "Save" at bounding box center [626, 626] width 58 height 35
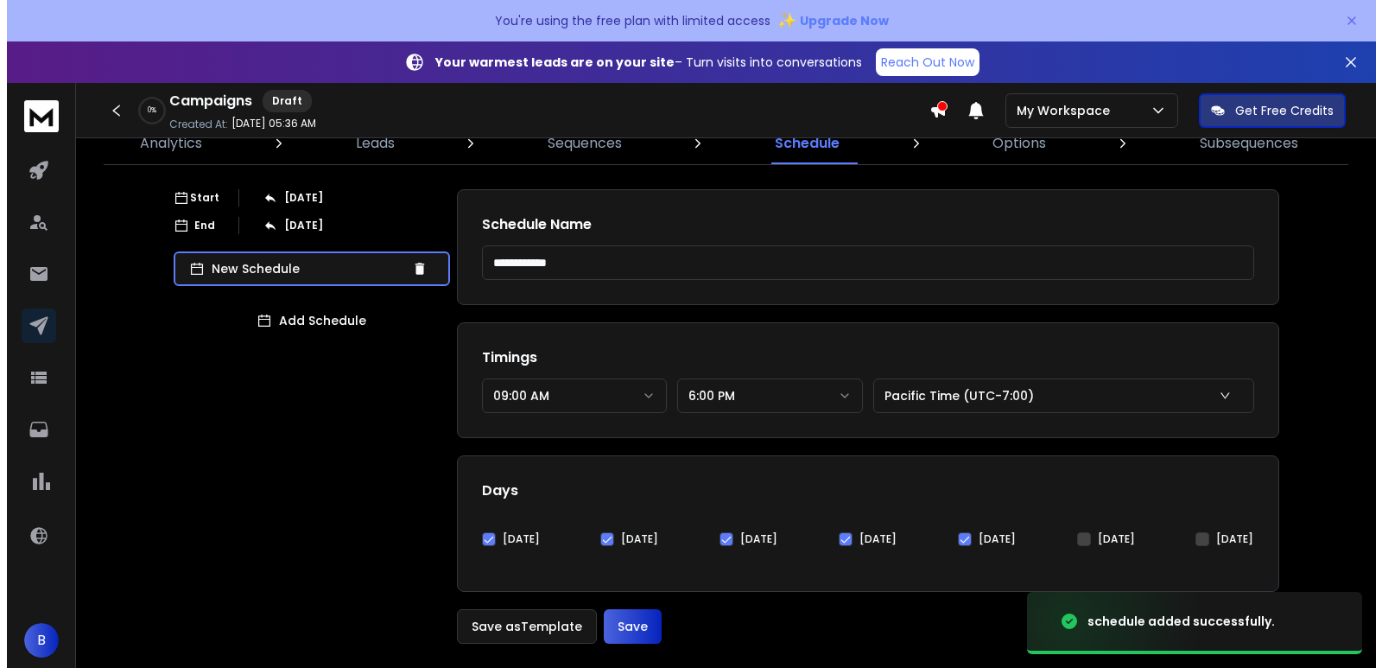
scroll to position [0, 0]
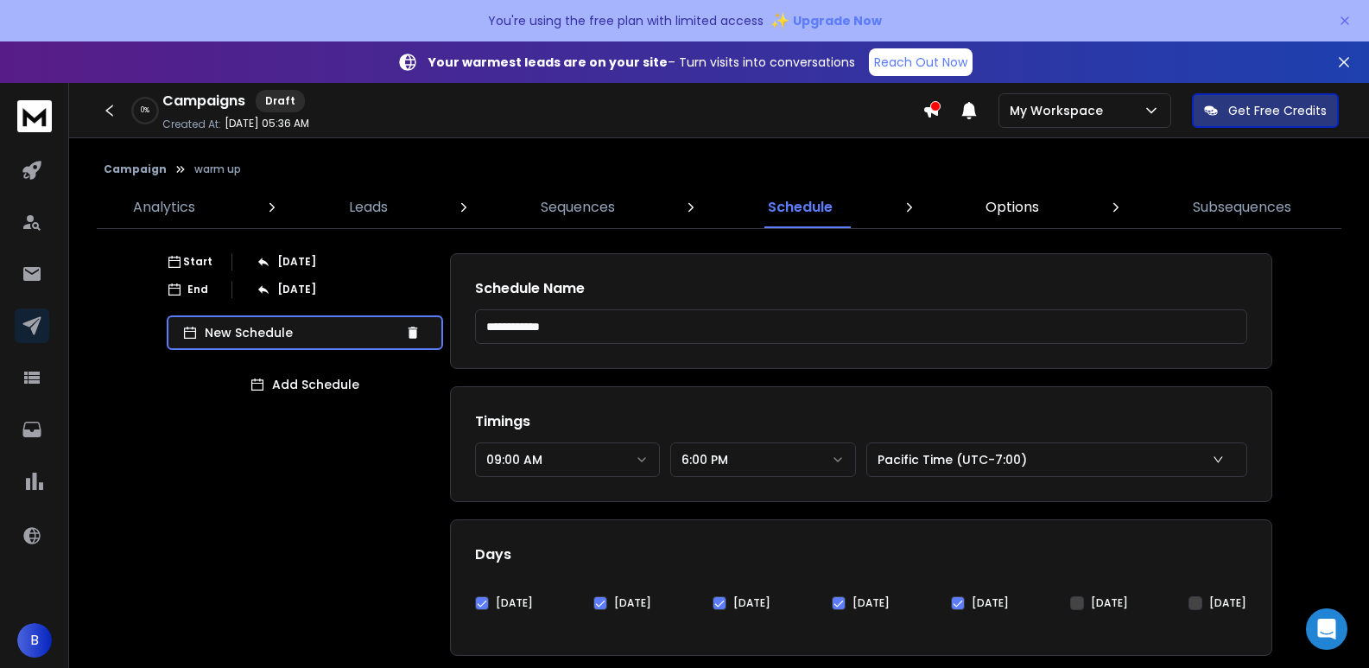
click at [892, 217] on p "Options" at bounding box center [1012, 207] width 54 height 21
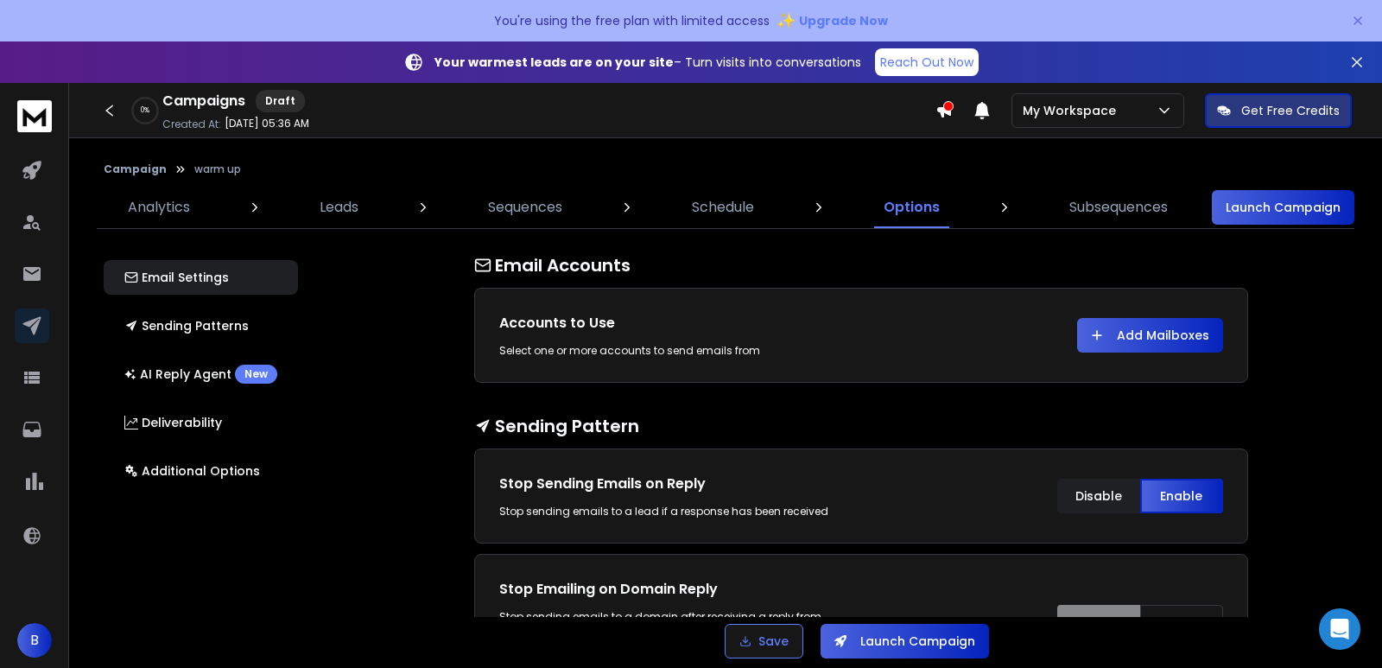
scroll to position [86, 0]
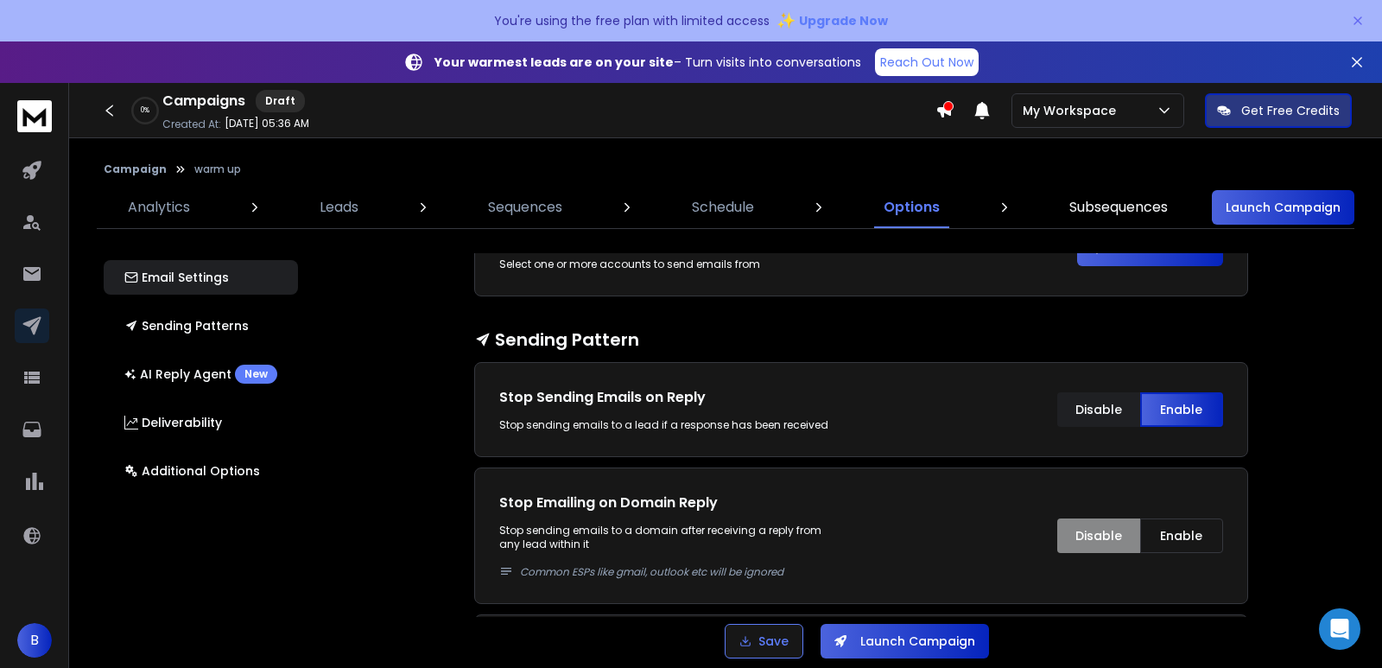
click at [892, 205] on p "Subsequences" at bounding box center [1118, 207] width 98 height 21
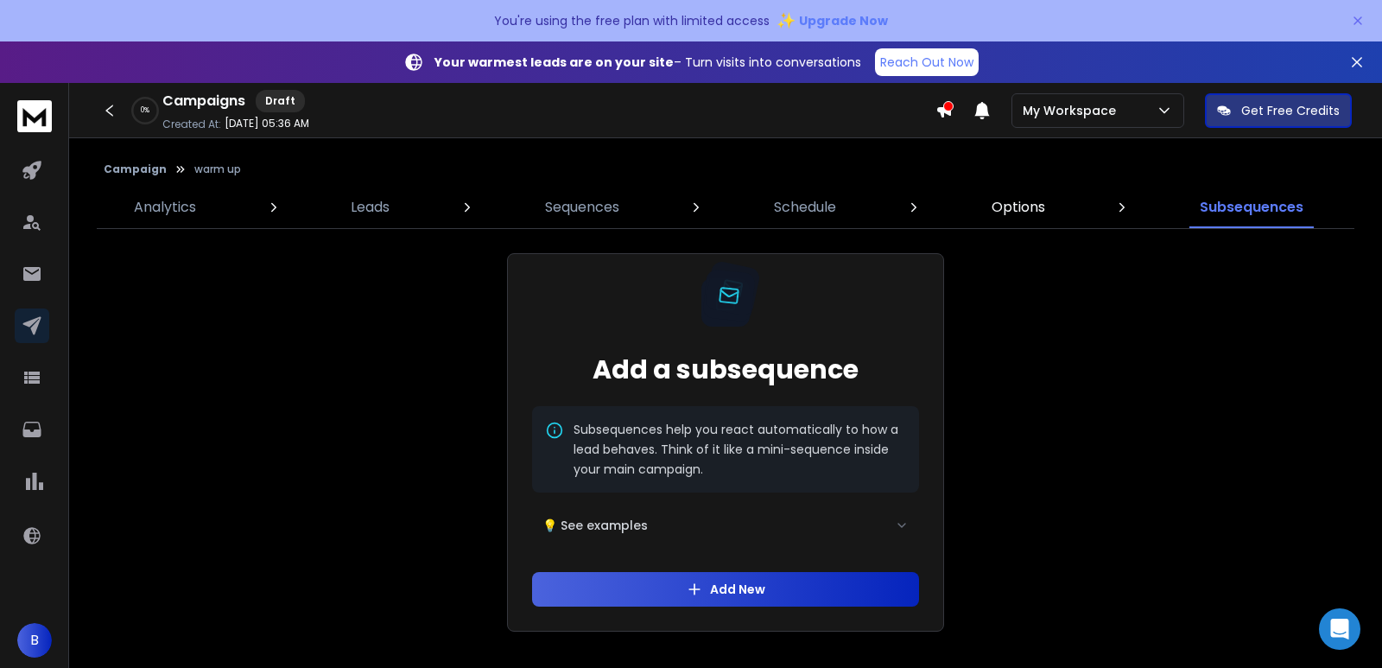
click at [892, 212] on p "Options" at bounding box center [1018, 207] width 54 height 21
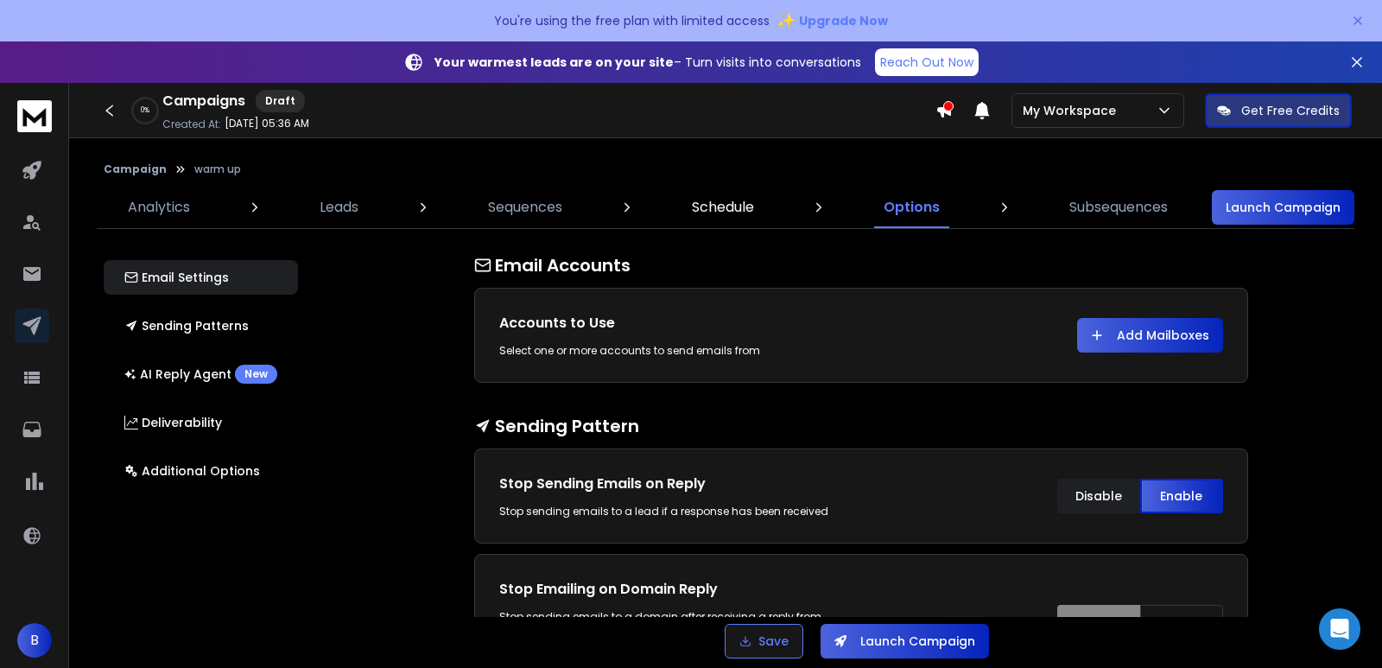
click at [738, 215] on p "Schedule" at bounding box center [723, 207] width 62 height 21
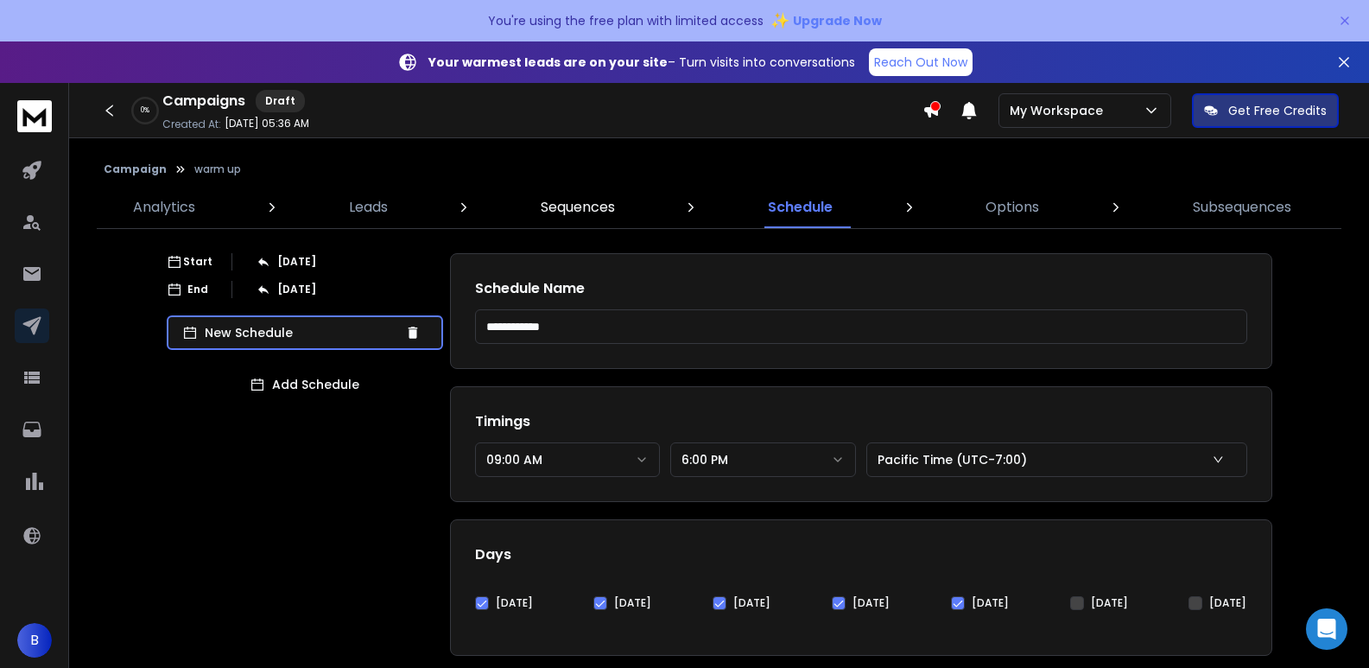
click at [576, 211] on p "Sequences" at bounding box center [578, 207] width 74 height 21
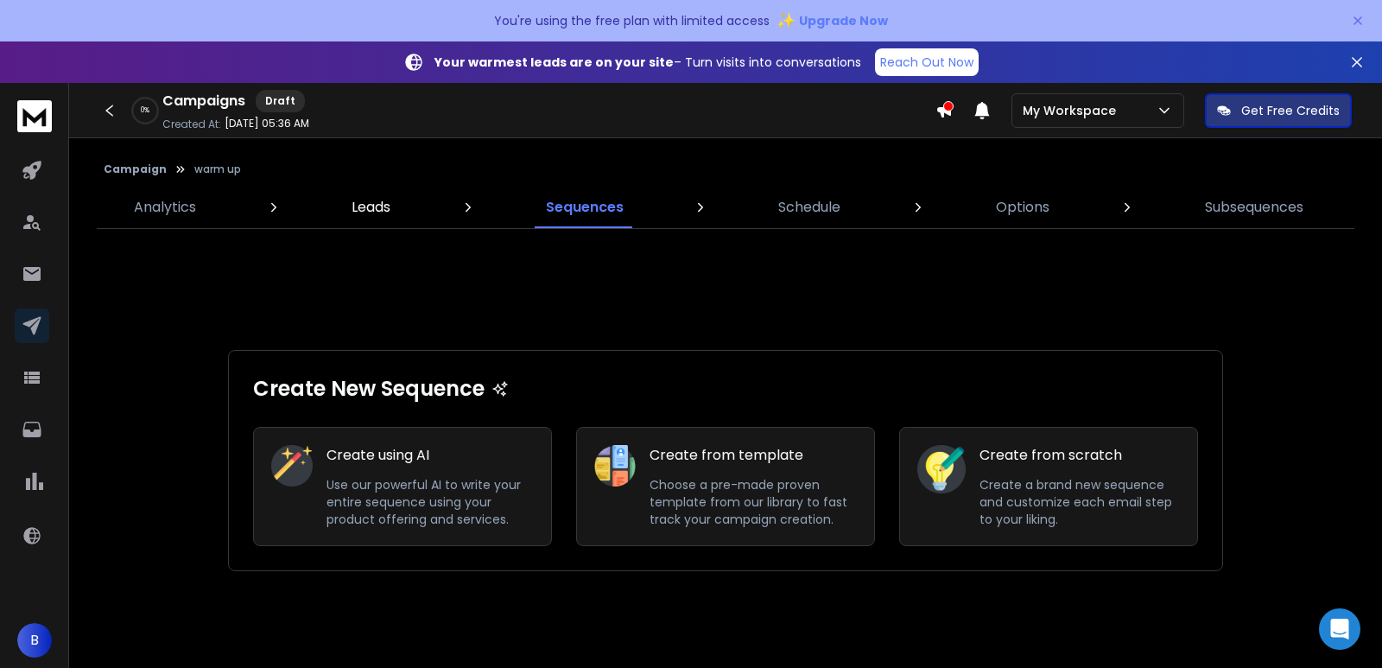
click at [365, 206] on p "Leads" at bounding box center [370, 207] width 39 height 21
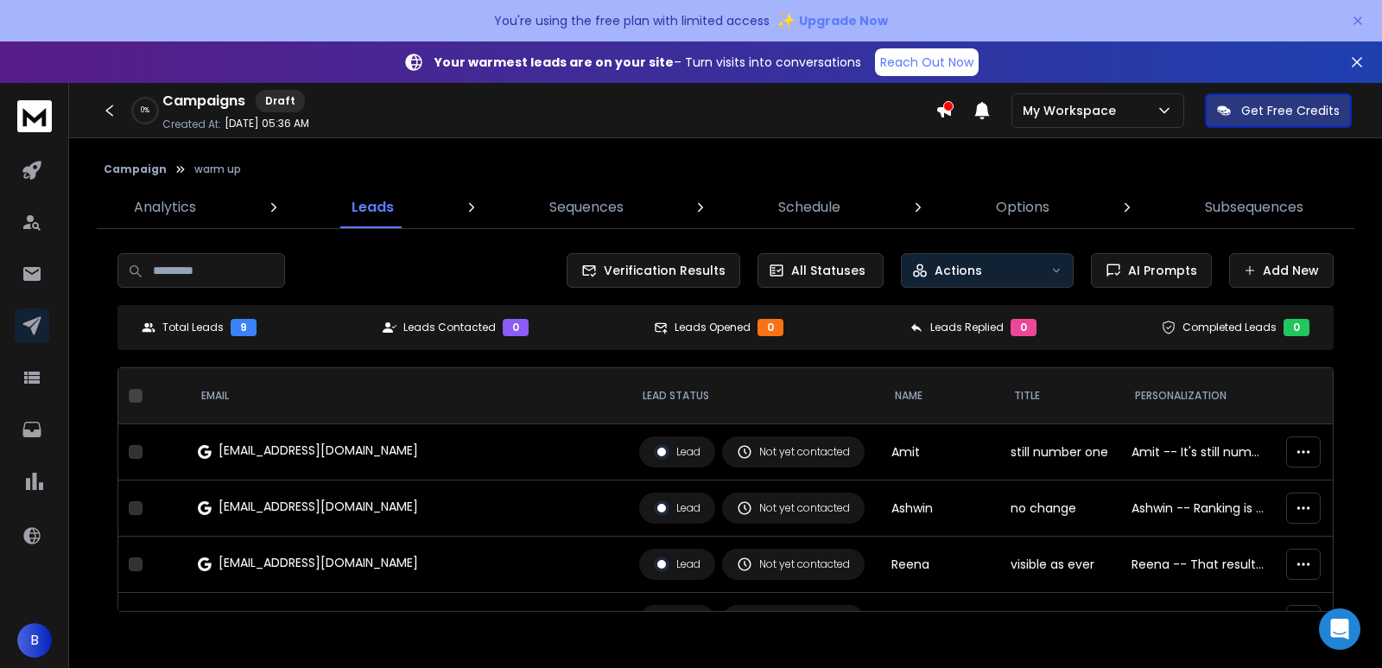
click at [892, 276] on div "Actions" at bounding box center [977, 270] width 131 height 17
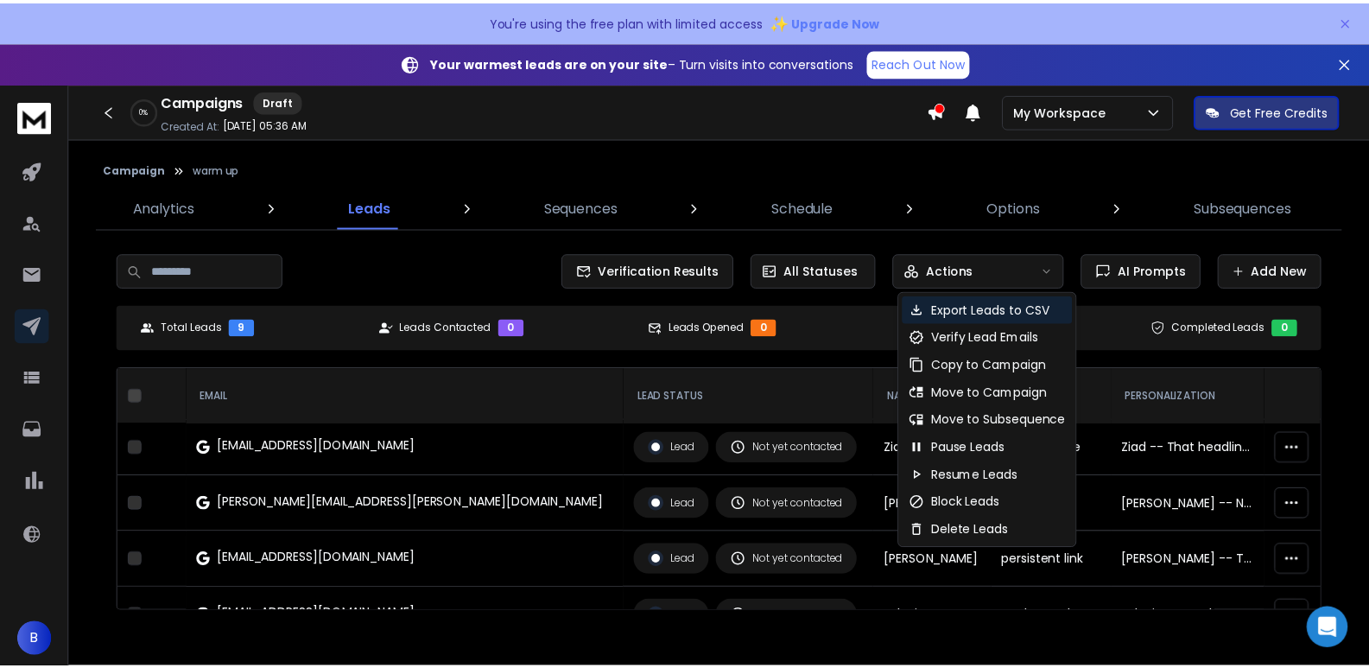
scroll to position [332, 0]
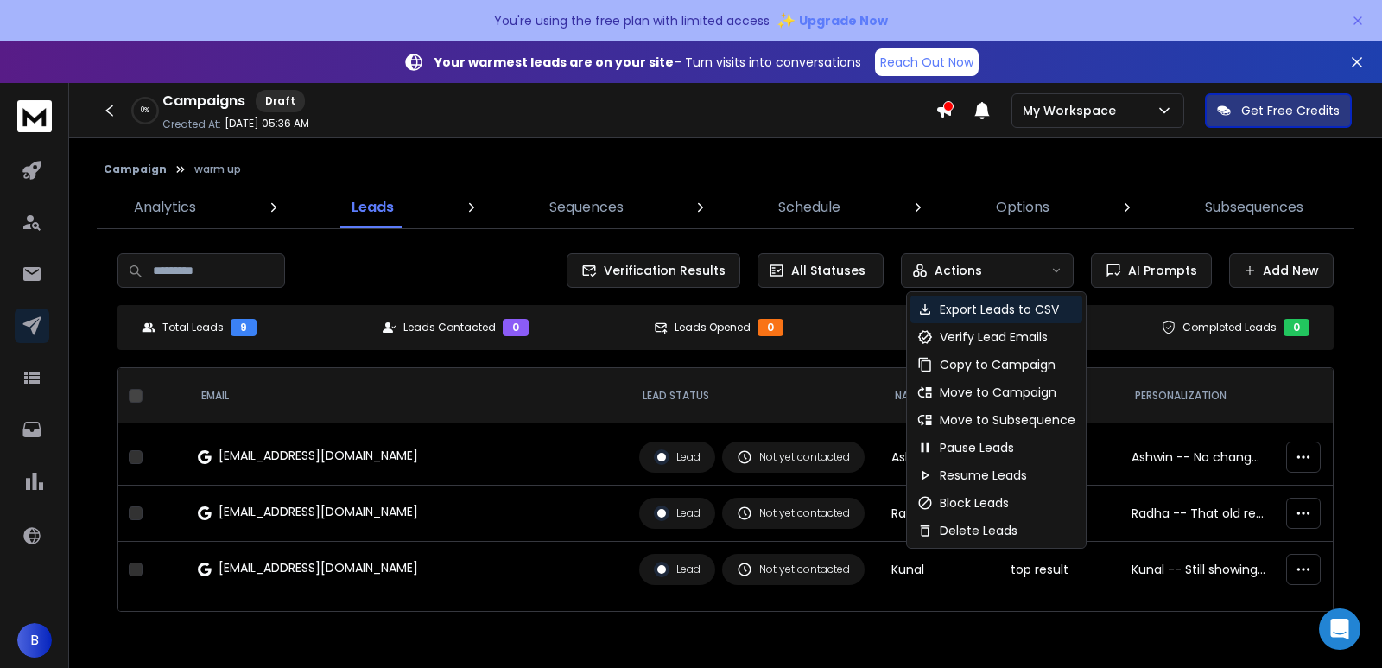
click at [892, 461] on icon "button" at bounding box center [1303, 457] width 16 height 16
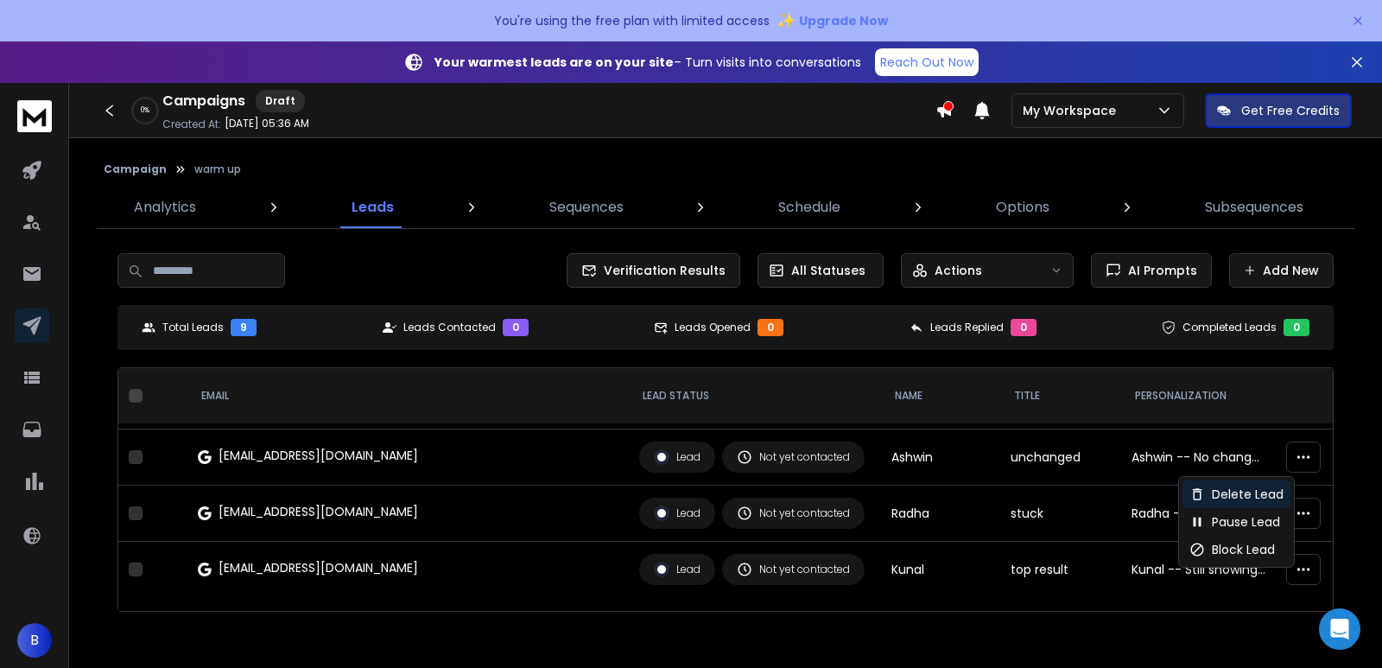
click at [892, 461] on icon "button" at bounding box center [1303, 457] width 16 height 16
click at [892, 206] on p "Options" at bounding box center [1023, 207] width 54 height 21
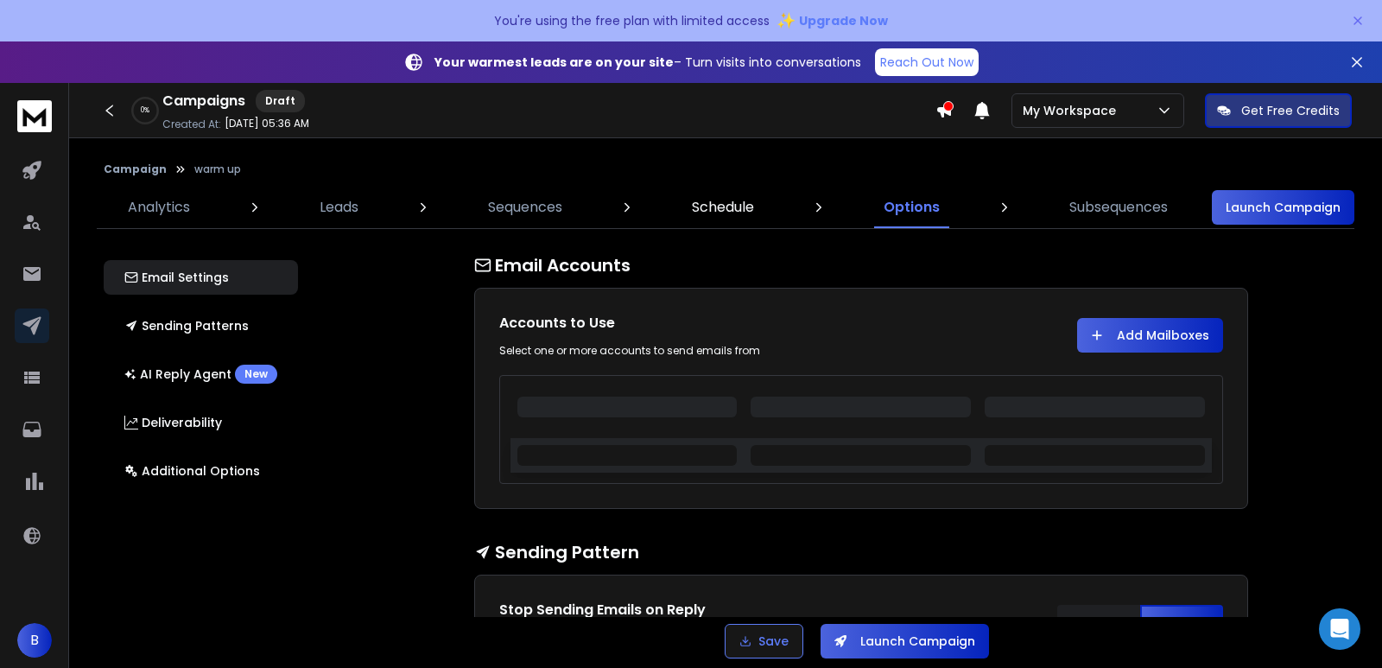
click at [730, 211] on p "Schedule" at bounding box center [723, 207] width 62 height 21
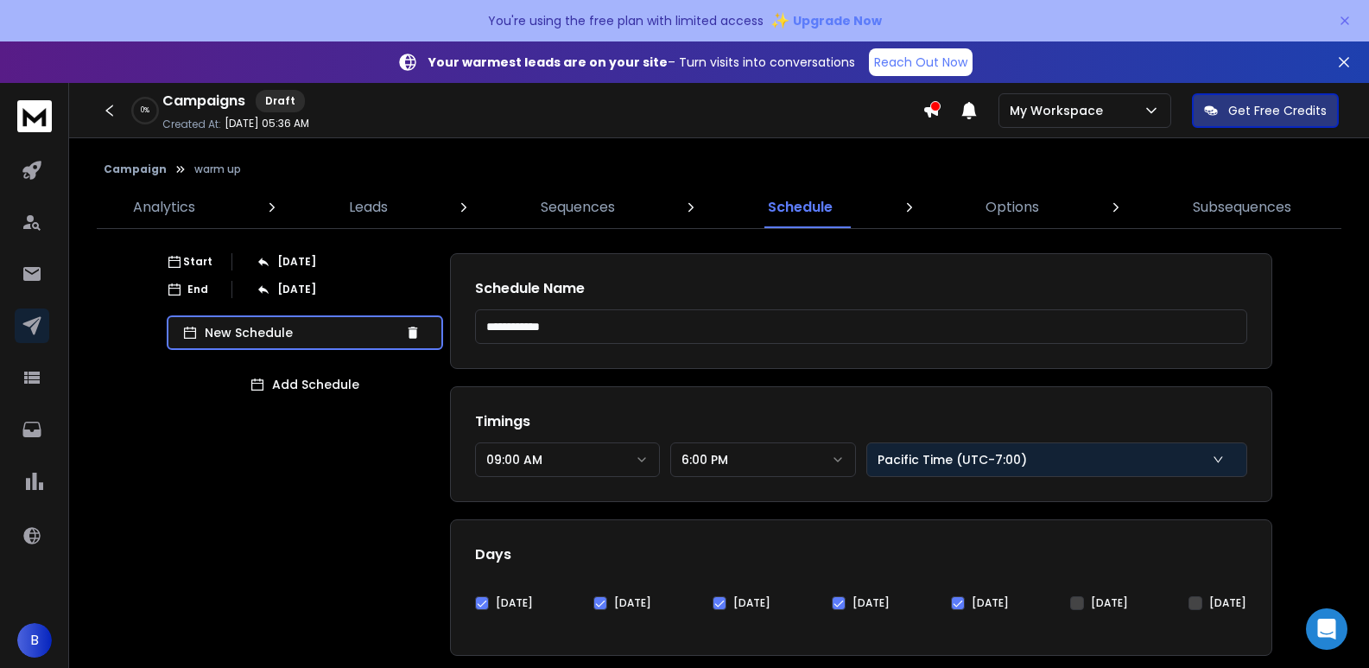
scroll to position [64, 0]
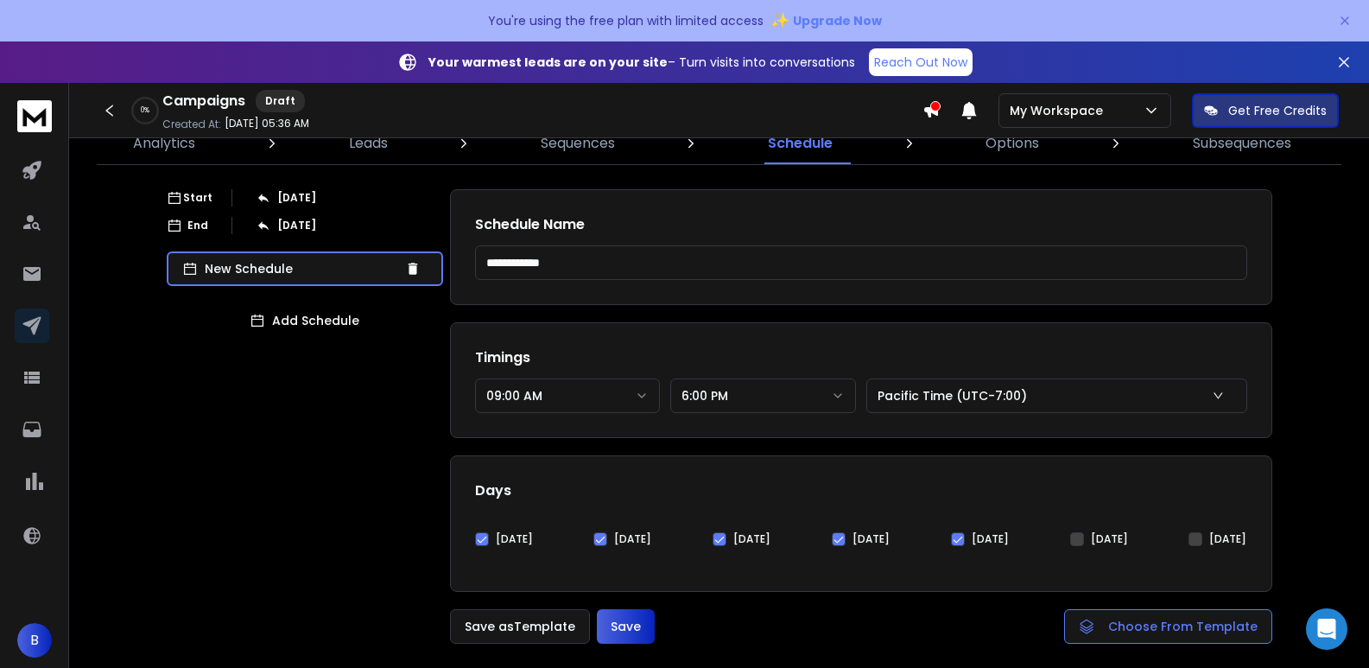
click at [595, 541] on button "[DATE]" at bounding box center [600, 539] width 14 height 14
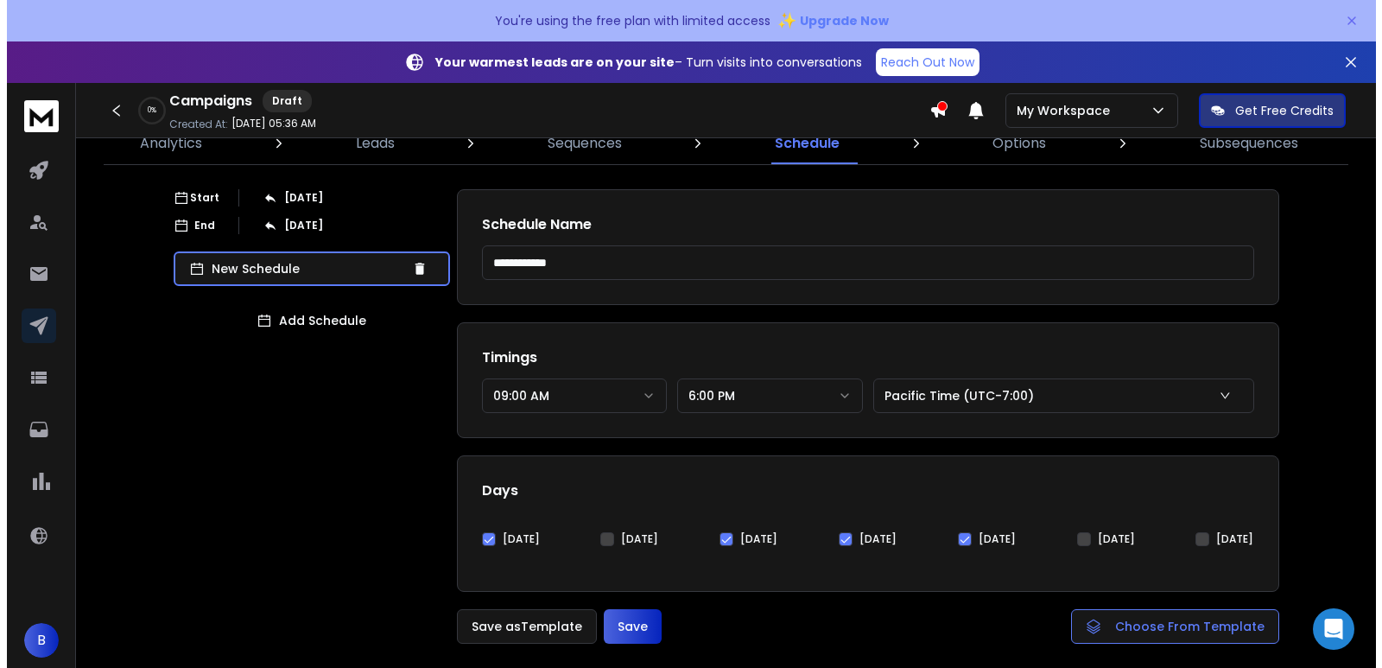
scroll to position [0, 0]
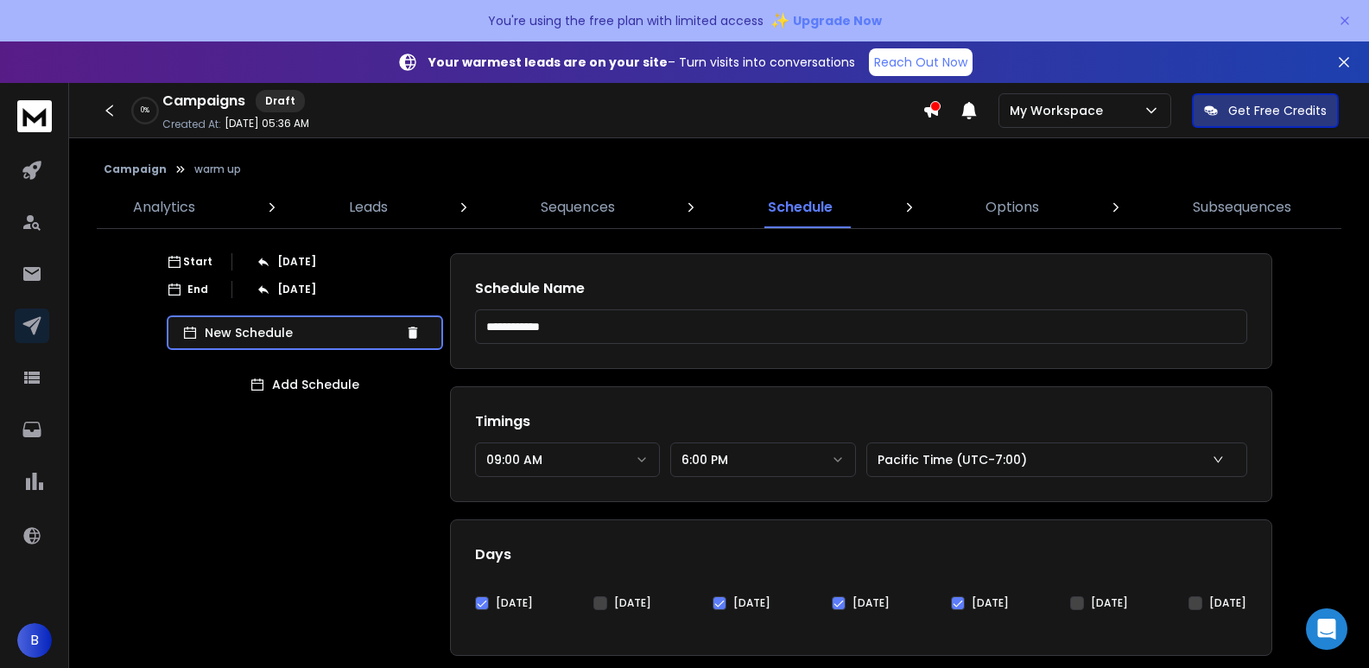
click at [593, 607] on button "[DATE]" at bounding box center [600, 603] width 14 height 14
click at [892, 605] on button "[DATE]" at bounding box center [1077, 603] width 14 height 14
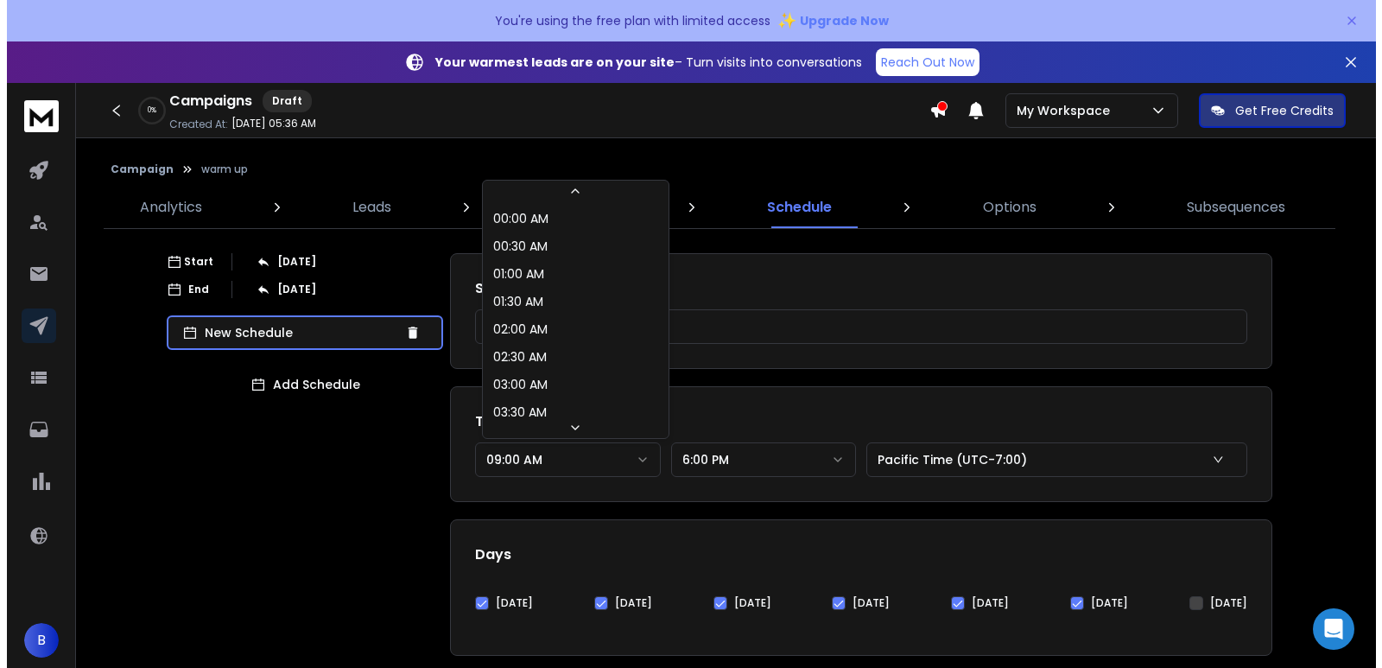
scroll to position [313, 0]
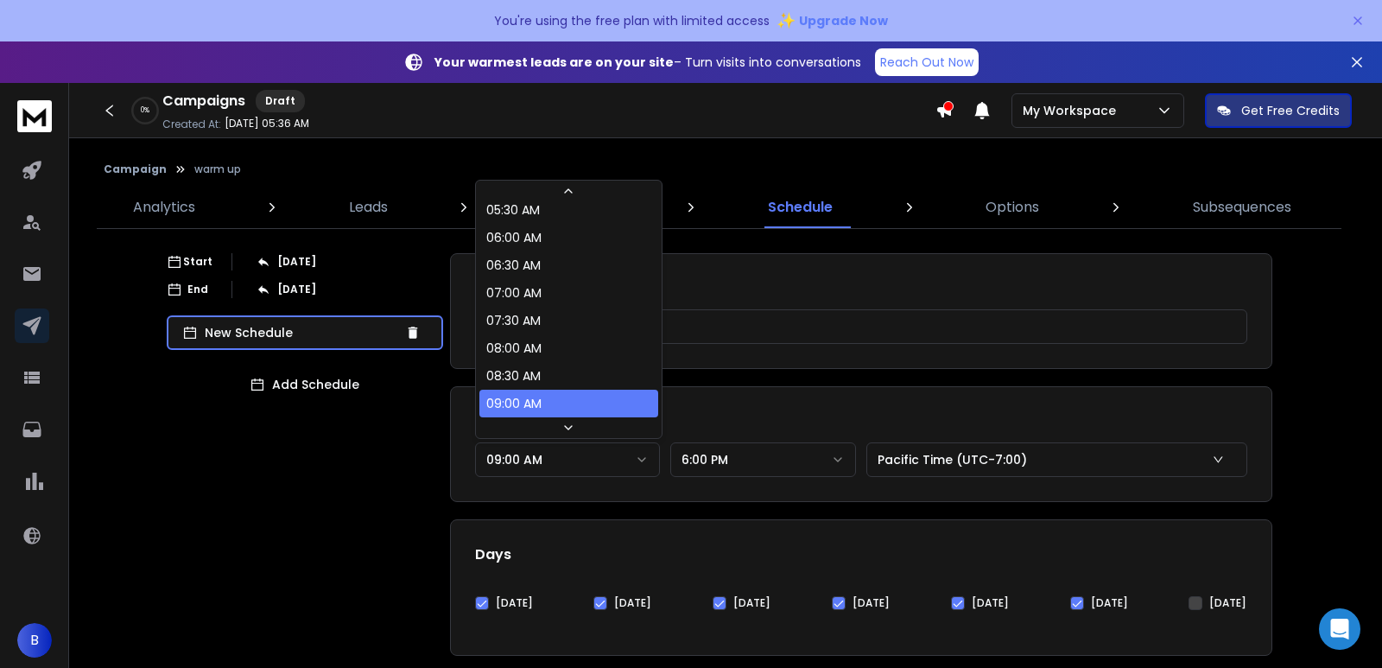
click at [635, 460] on icon "button" at bounding box center [642, 460] width 14 height 14
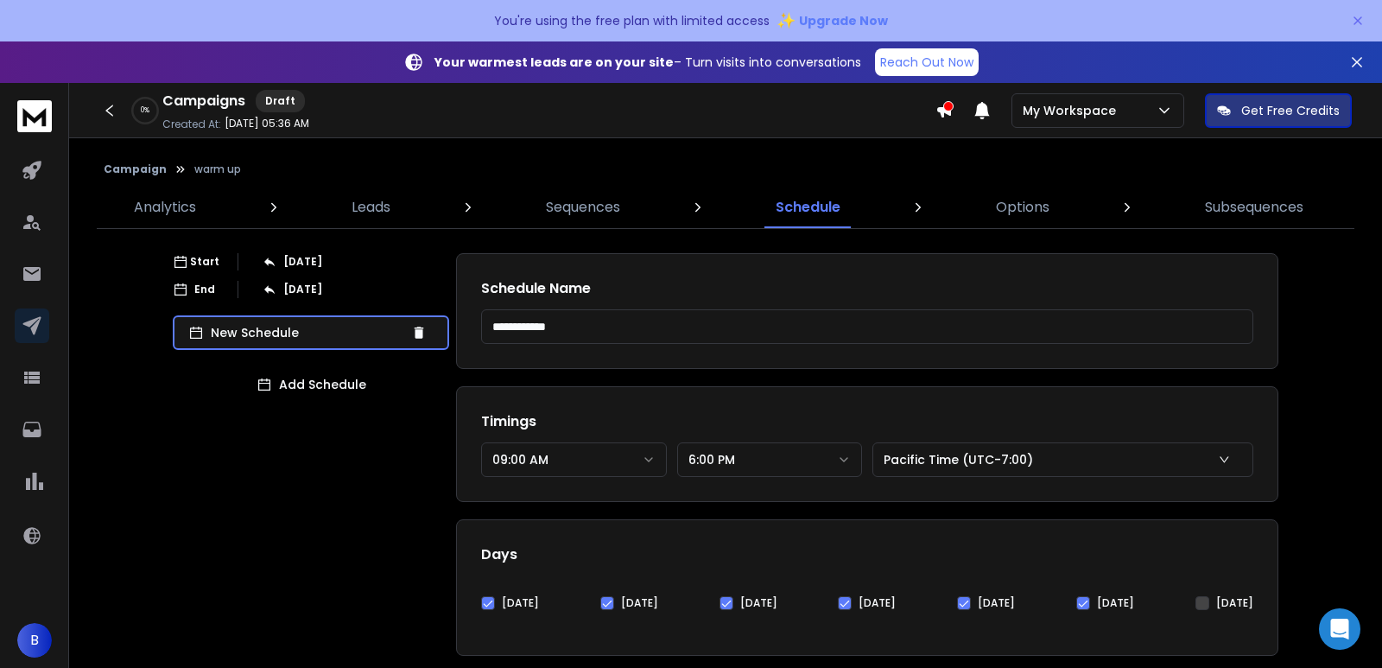
click at [642, 460] on icon "button" at bounding box center [649, 460] width 14 height 14
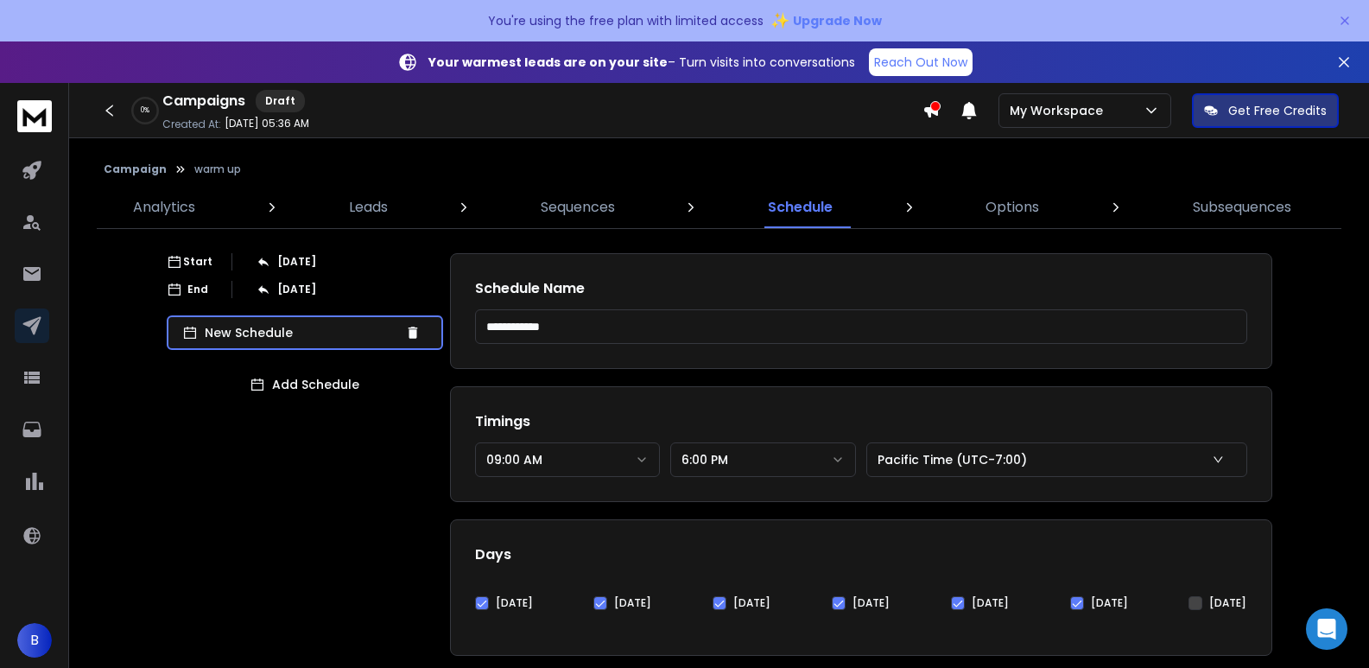
click at [299, 390] on button "Add Schedule" at bounding box center [305, 384] width 276 height 35
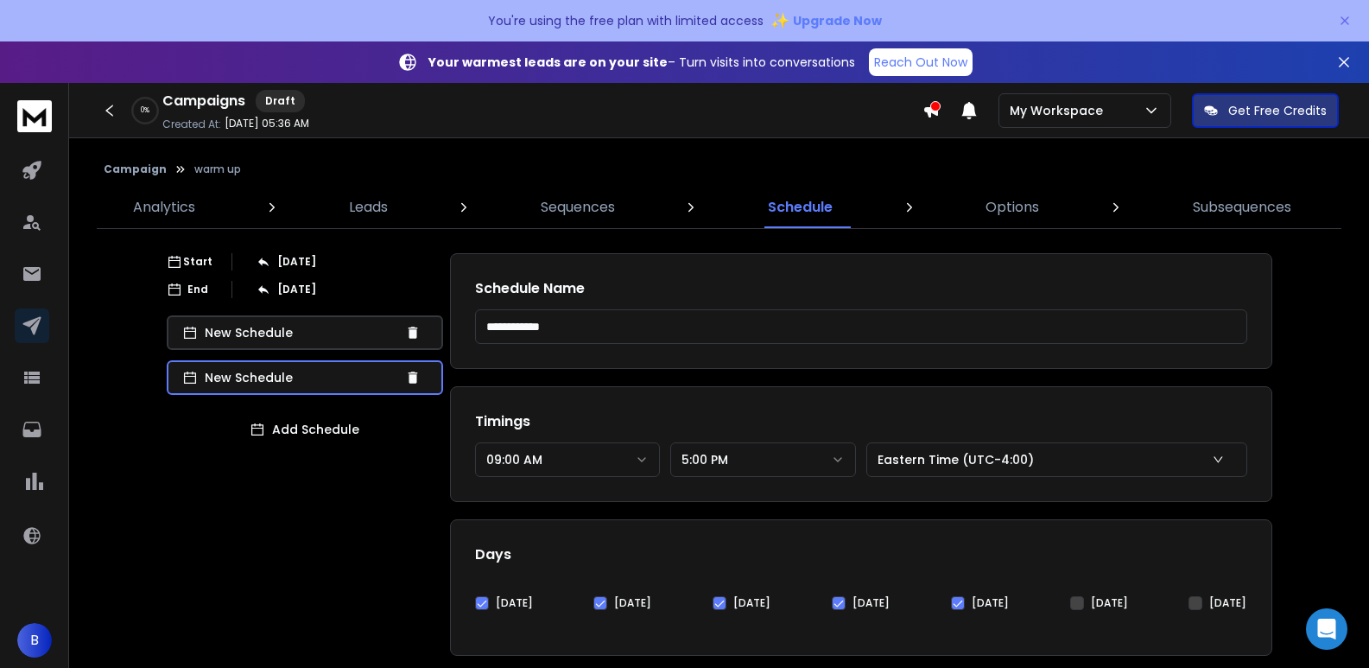
click at [415, 279] on div "Start [DATE] End [DATE]" at bounding box center [305, 275] width 276 height 45
click at [413, 378] on icon at bounding box center [412, 377] width 9 height 12
select select "********"
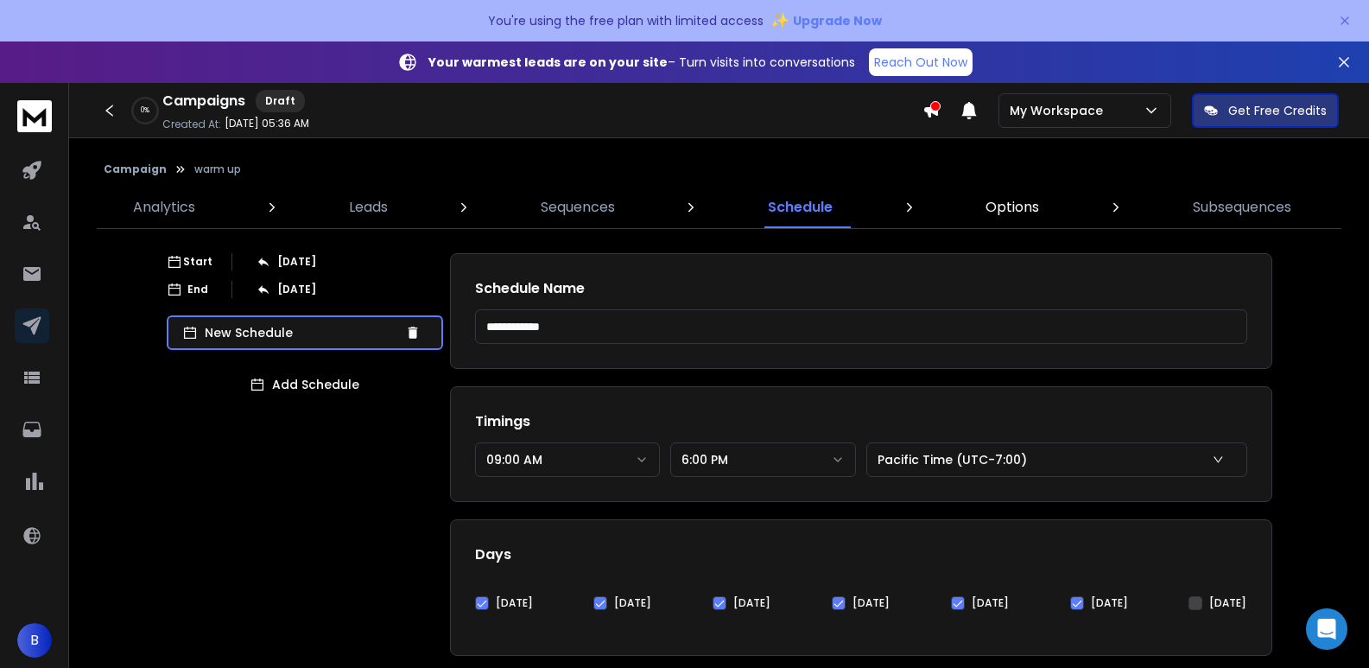
click at [892, 211] on p "Options" at bounding box center [1012, 207] width 54 height 21
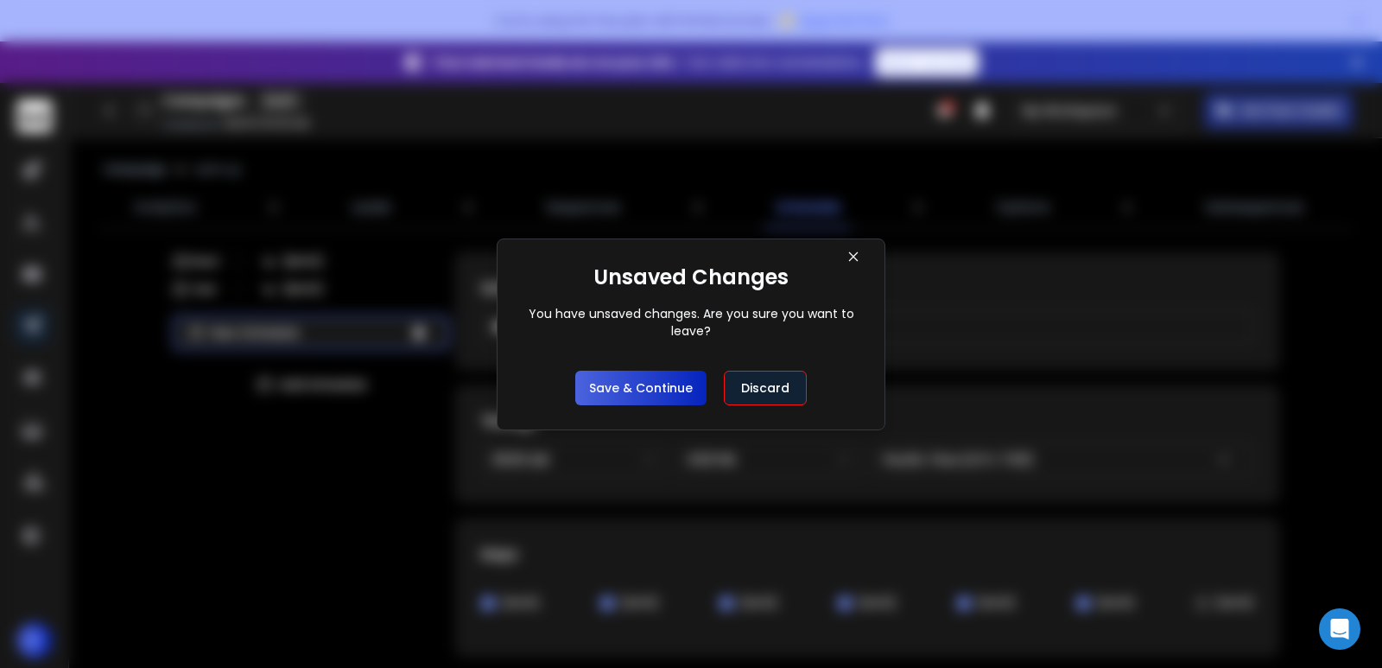
click at [661, 388] on button "Save & Continue" at bounding box center [640, 387] width 131 height 35
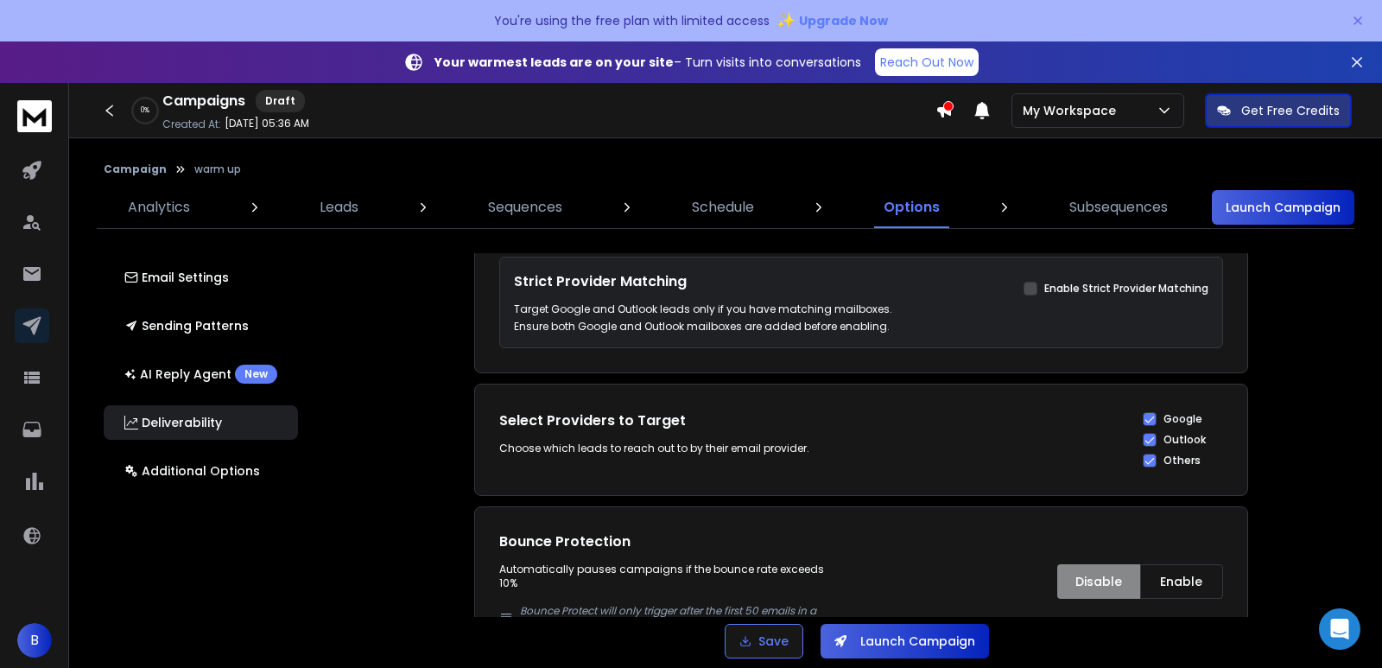
scroll to position [2332, 0]
